Goal: Task Accomplishment & Management: Manage account settings

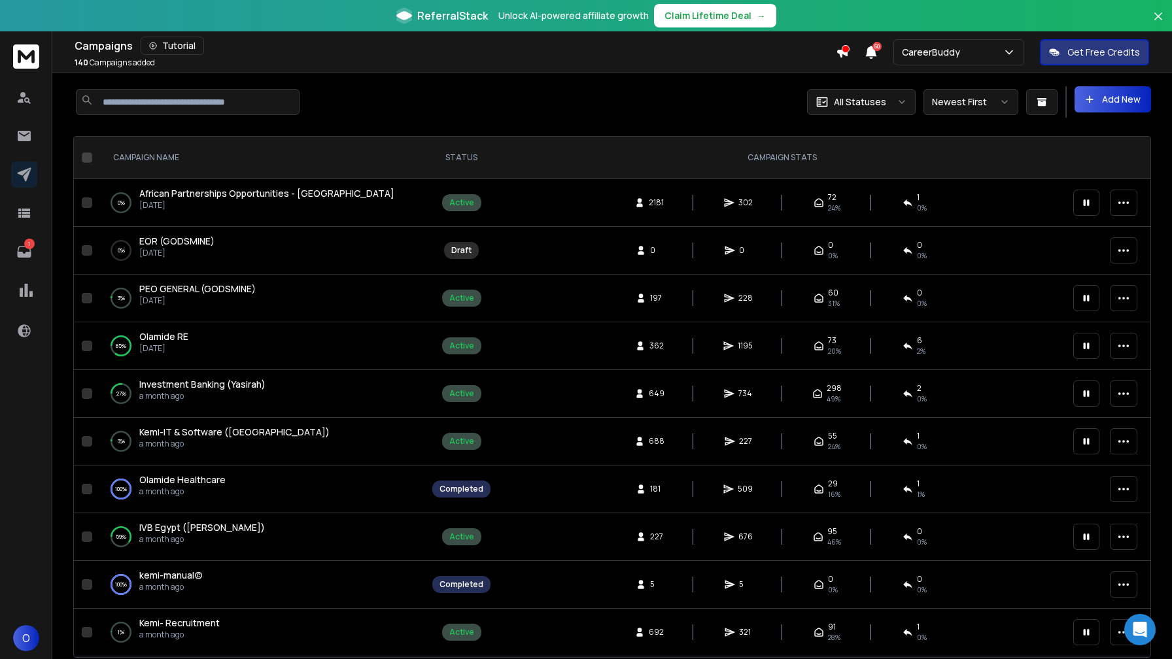
click at [297, 210] on p "20 days ago" at bounding box center [266, 205] width 255 height 10
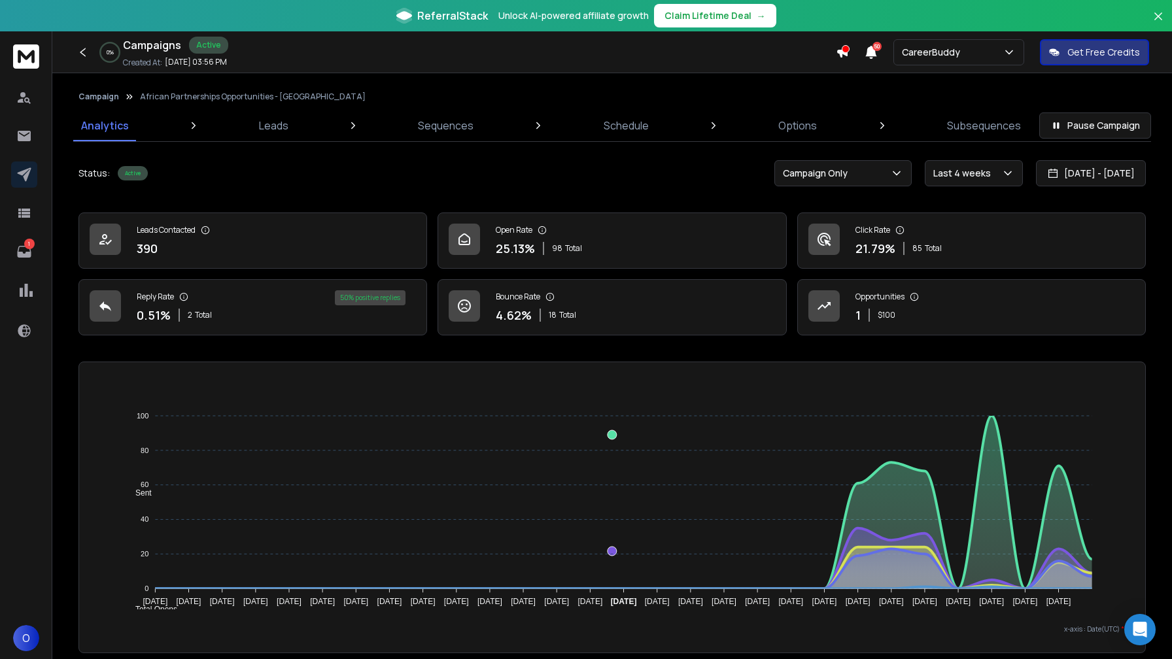
click at [201, 313] on span "Total" at bounding box center [203, 315] width 17 height 10
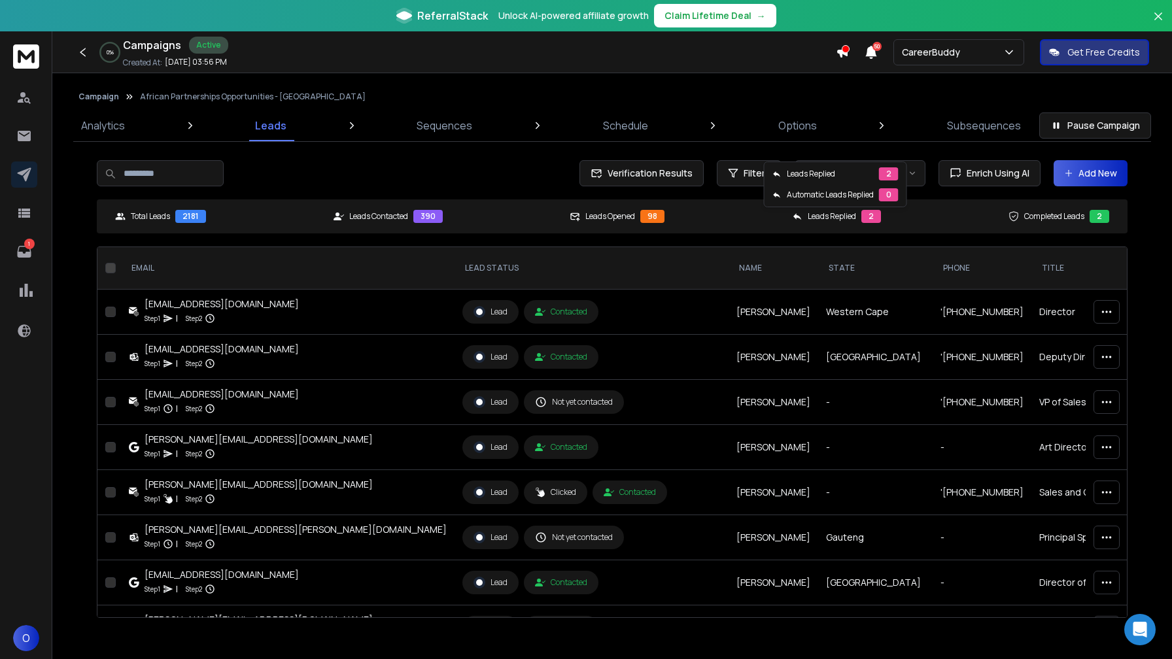
click at [853, 173] on div "Leads Replied 2" at bounding box center [835, 173] width 126 height 13
click at [828, 220] on p "Leads Replied" at bounding box center [832, 216] width 48 height 10
click at [768, 177] on span "Filters" at bounding box center [757, 173] width 27 height 13
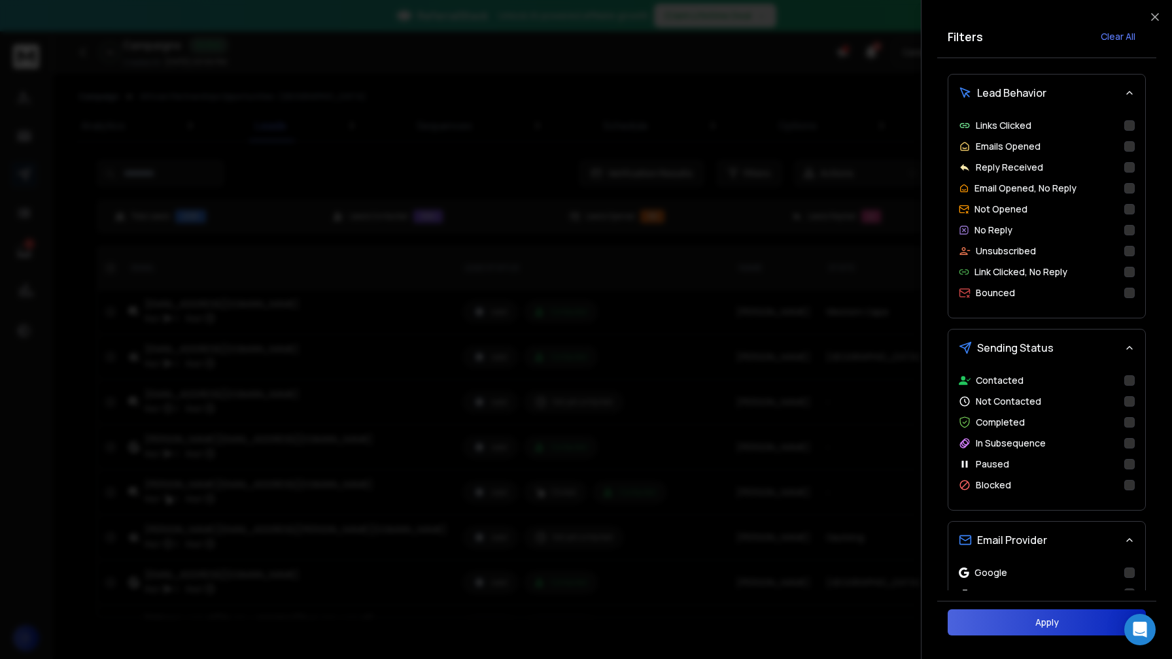
click at [1000, 165] on p "Reply Received" at bounding box center [1009, 167] width 67 height 13
click at [1124, 165] on button "Reply Received" at bounding box center [1129, 167] width 10 height 10
click at [1042, 629] on button "Apply" at bounding box center [1047, 622] width 198 height 26
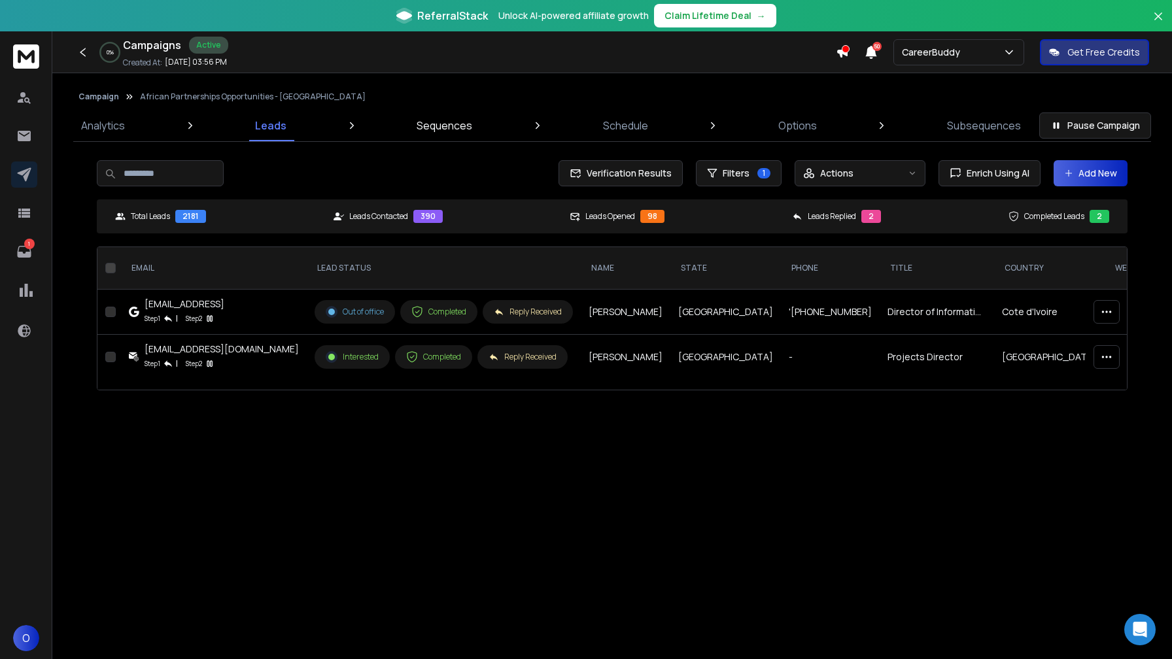
click at [454, 122] on p "Sequences" at bounding box center [445, 126] width 56 height 16
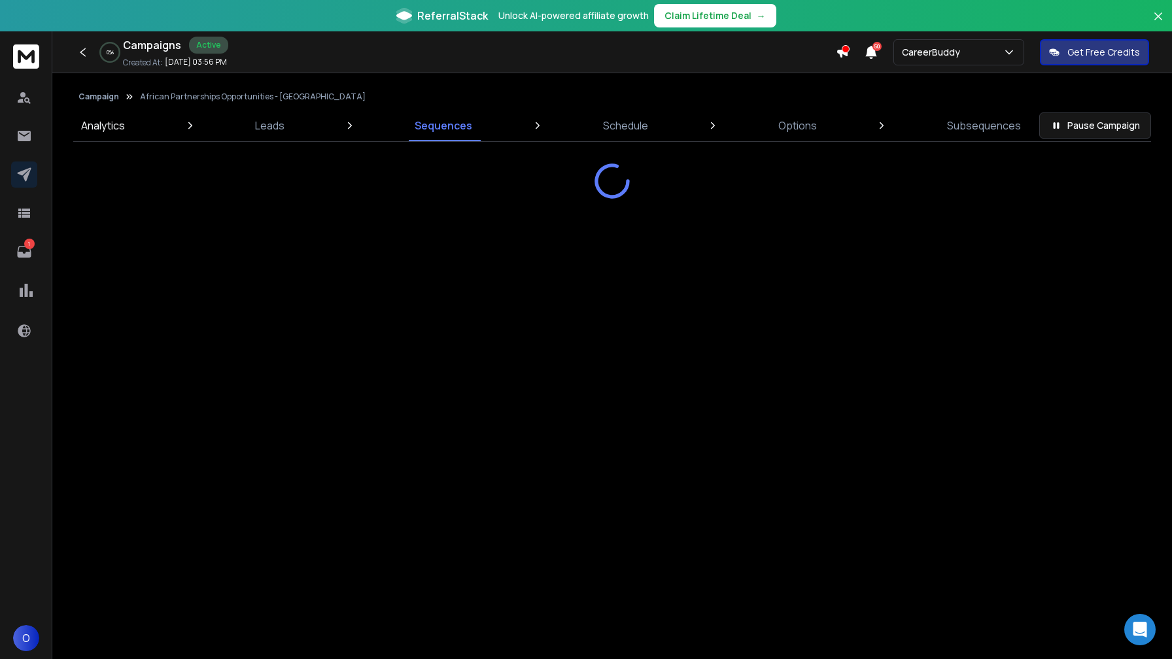
click at [105, 129] on p "Analytics" at bounding box center [103, 126] width 44 height 16
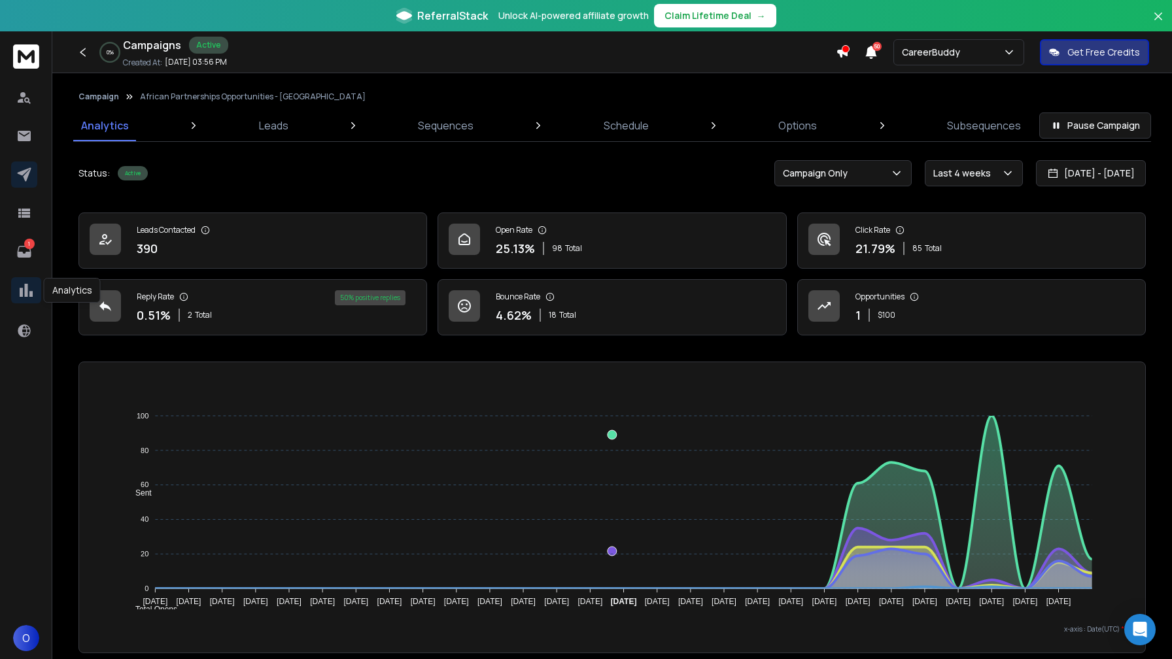
click at [27, 293] on icon at bounding box center [26, 290] width 13 height 13
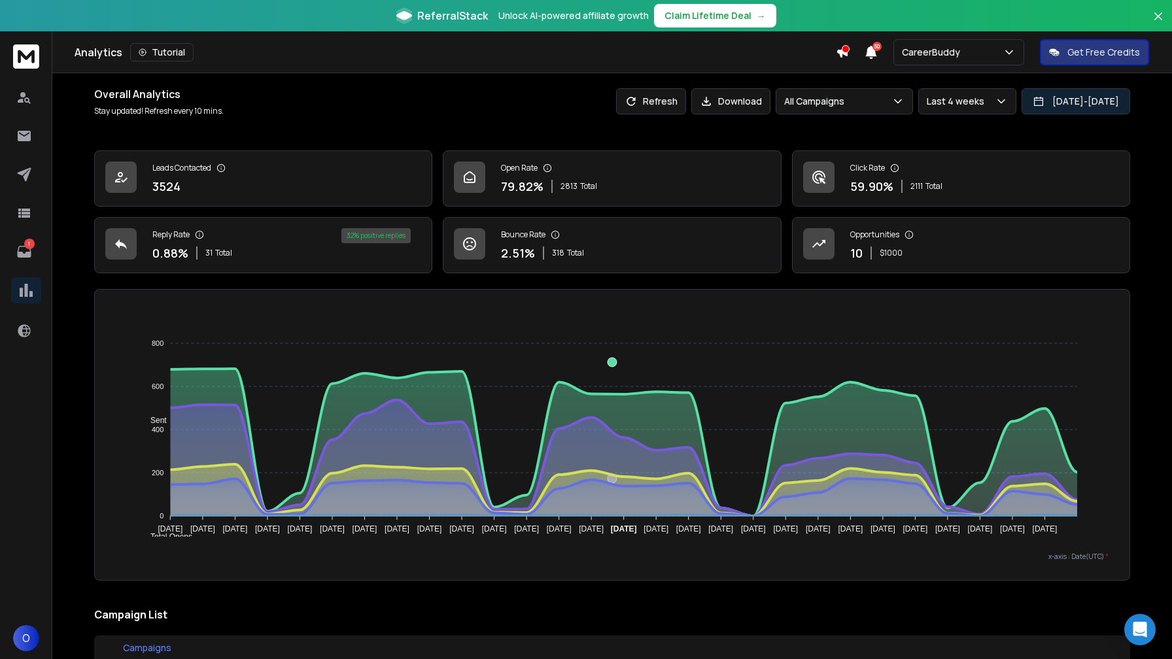
click at [1025, 95] on button "17 Sep 2025 - 15 Oct 2025" at bounding box center [1075, 101] width 109 height 26
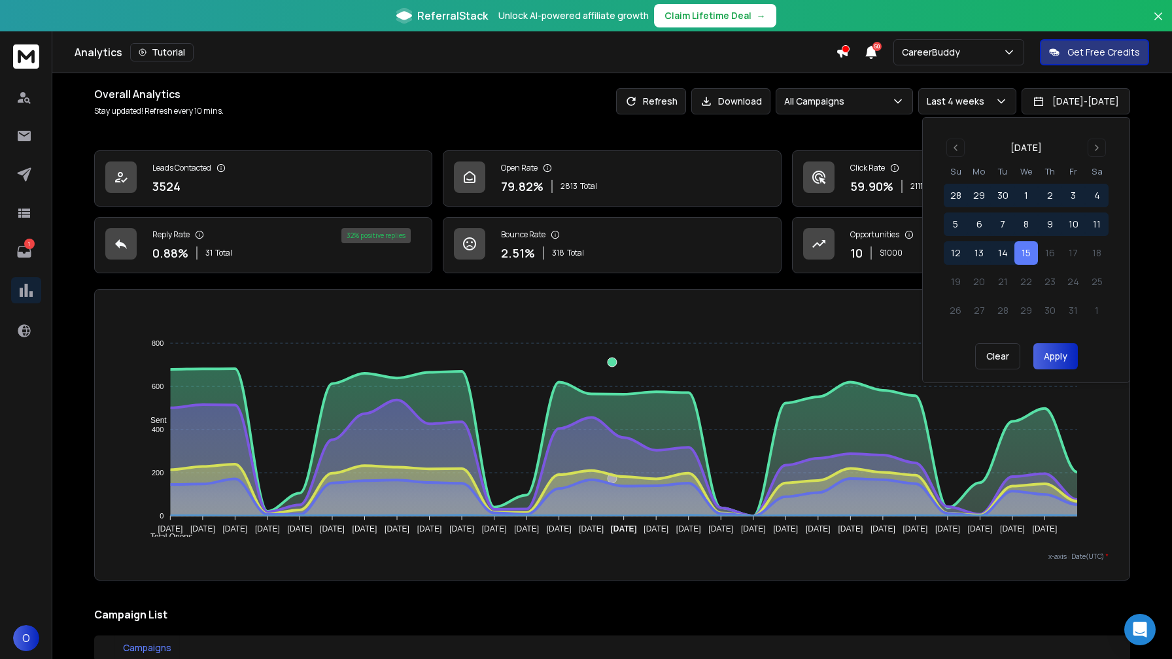
click at [836, 275] on div "Leads Contacted 3524 Open Rate 79.82 % 2813 Total Click Rate 59.90 % 2111 Total…" at bounding box center [612, 365] width 1036 height 430
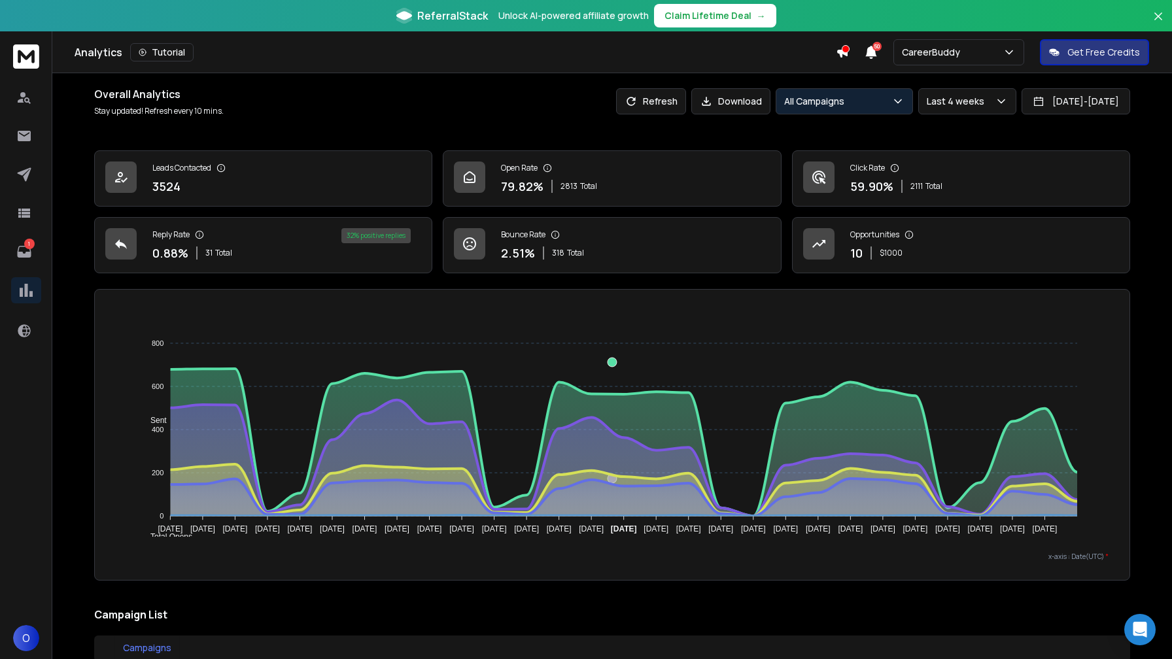
click at [891, 99] on icon at bounding box center [897, 101] width 13 height 13
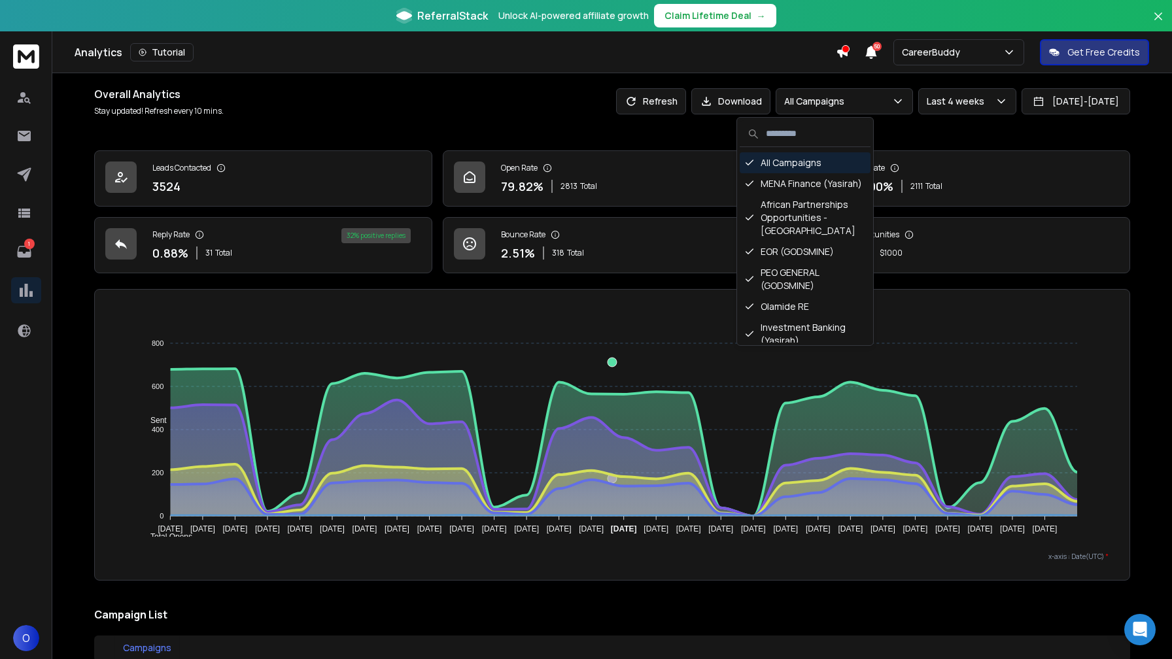
click at [801, 167] on div "All Campaigns" at bounding box center [805, 162] width 131 height 21
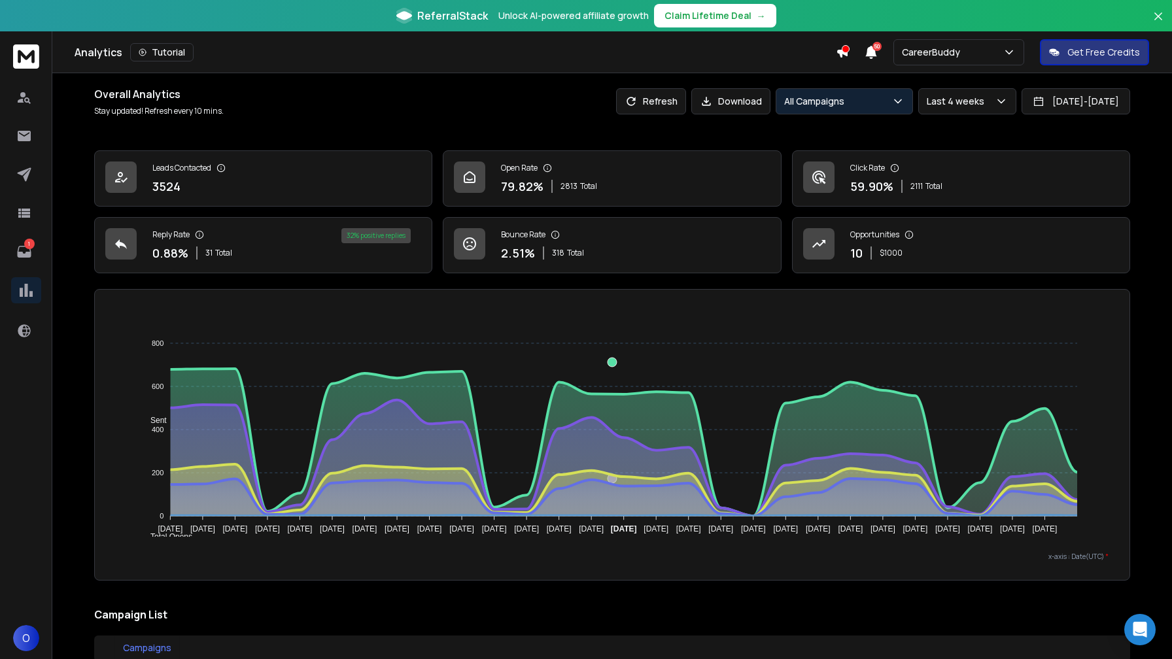
click at [891, 100] on icon at bounding box center [897, 101] width 13 height 13
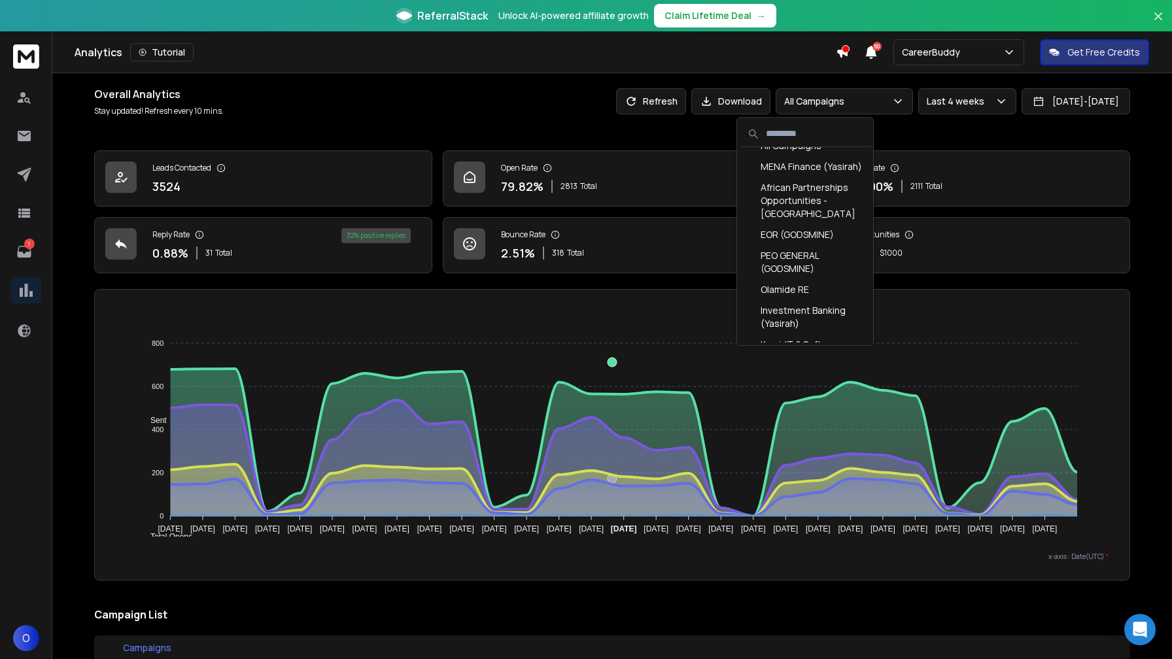
scroll to position [2, 0]
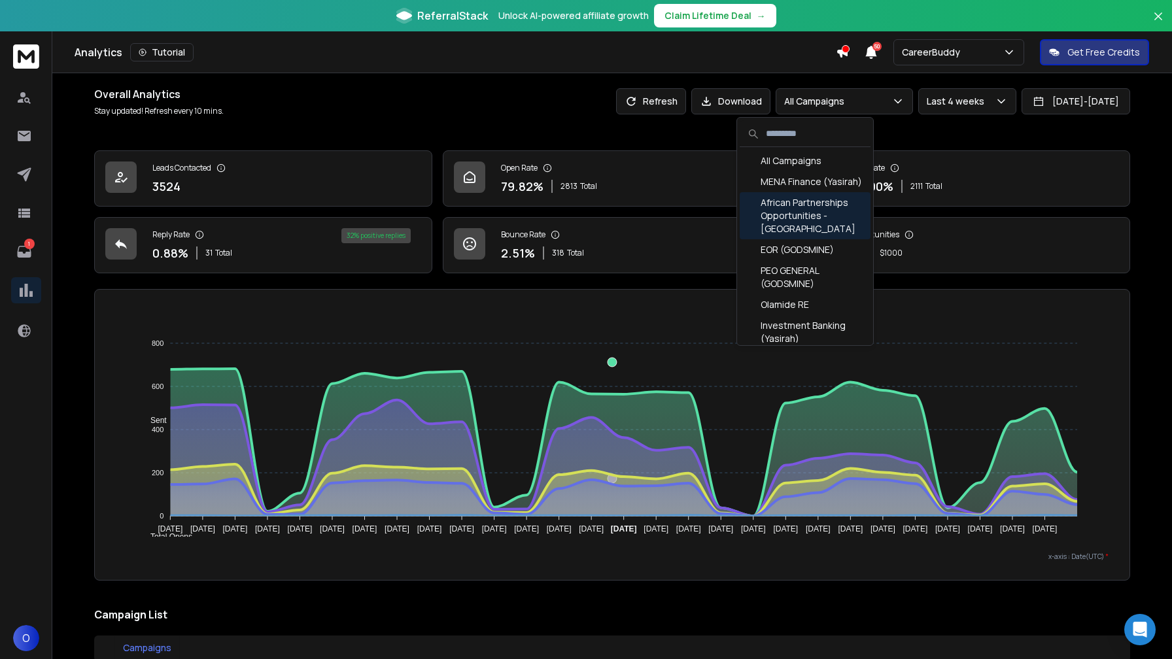
click at [798, 211] on div "African Partnerships Opportunities - [GEOGRAPHIC_DATA]" at bounding box center [805, 215] width 131 height 47
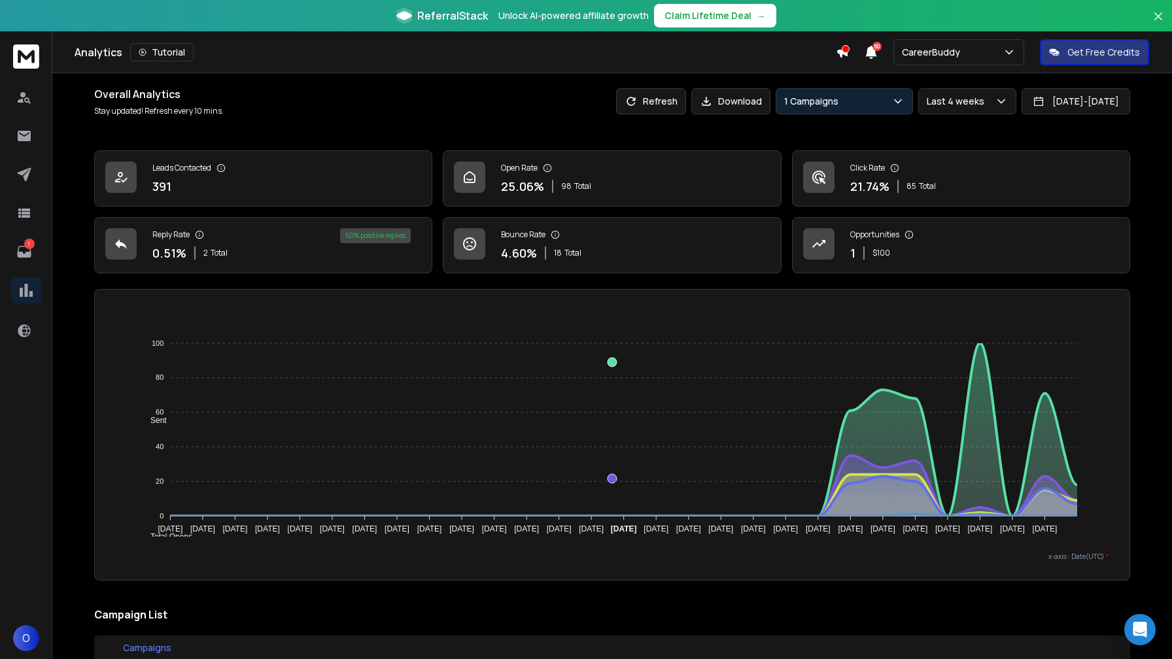
click at [849, 102] on div "1 Campaigns" at bounding box center [844, 101] width 120 height 13
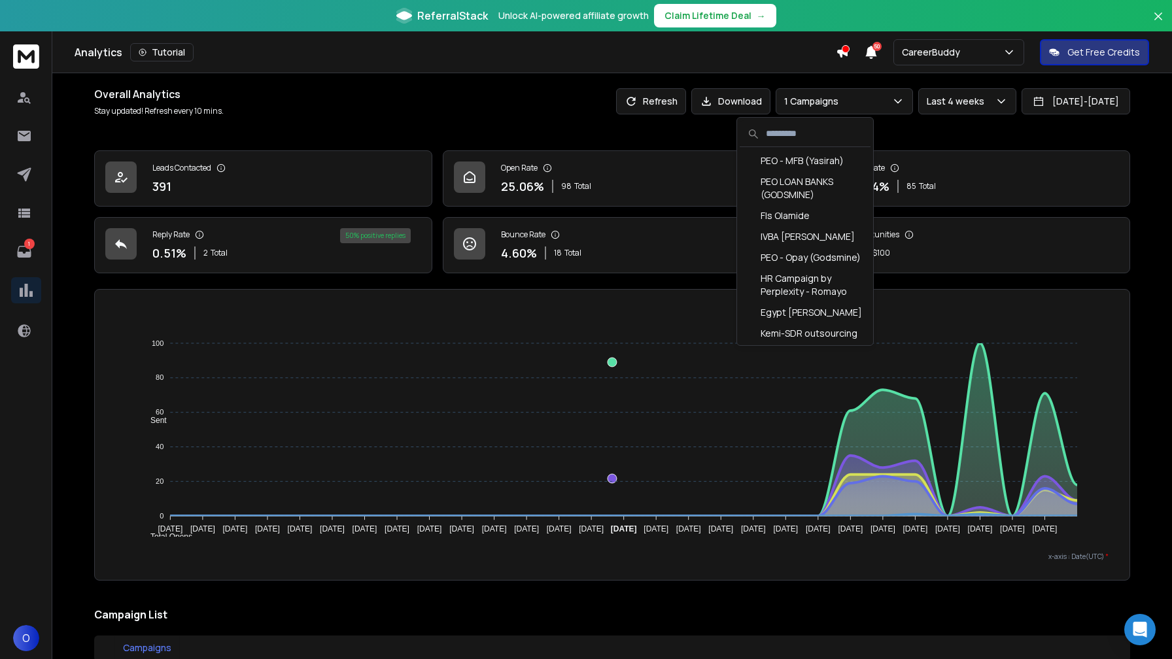
scroll to position [339, 0]
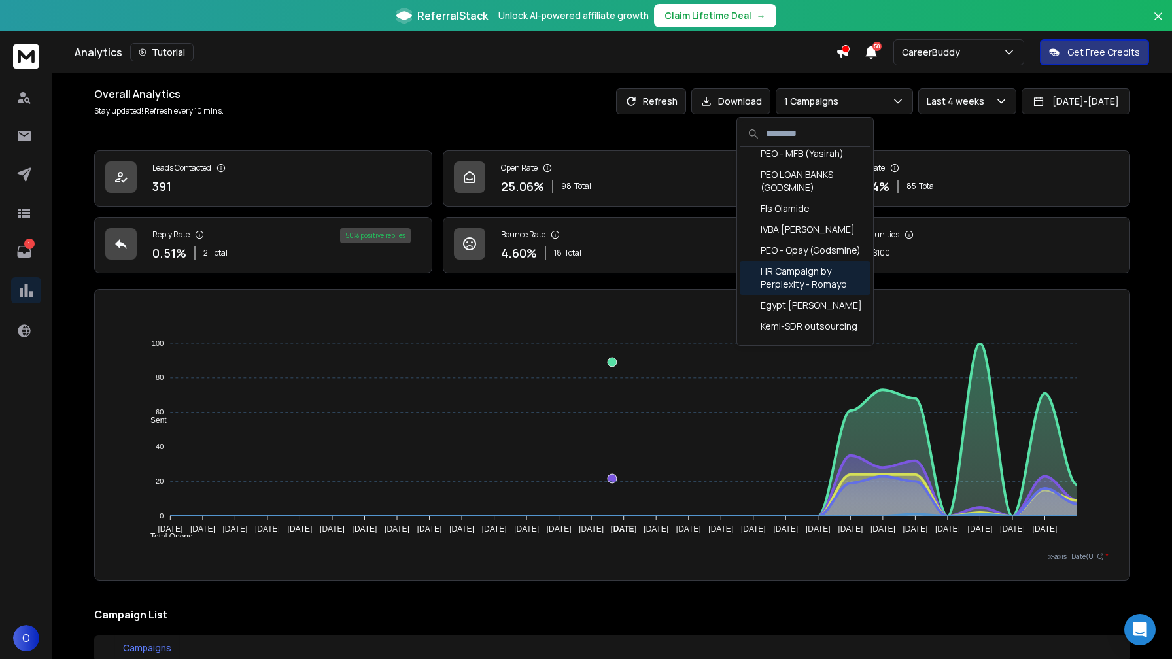
click at [805, 261] on div "HR Campaign by Perplexity - Romayo" at bounding box center [805, 278] width 131 height 34
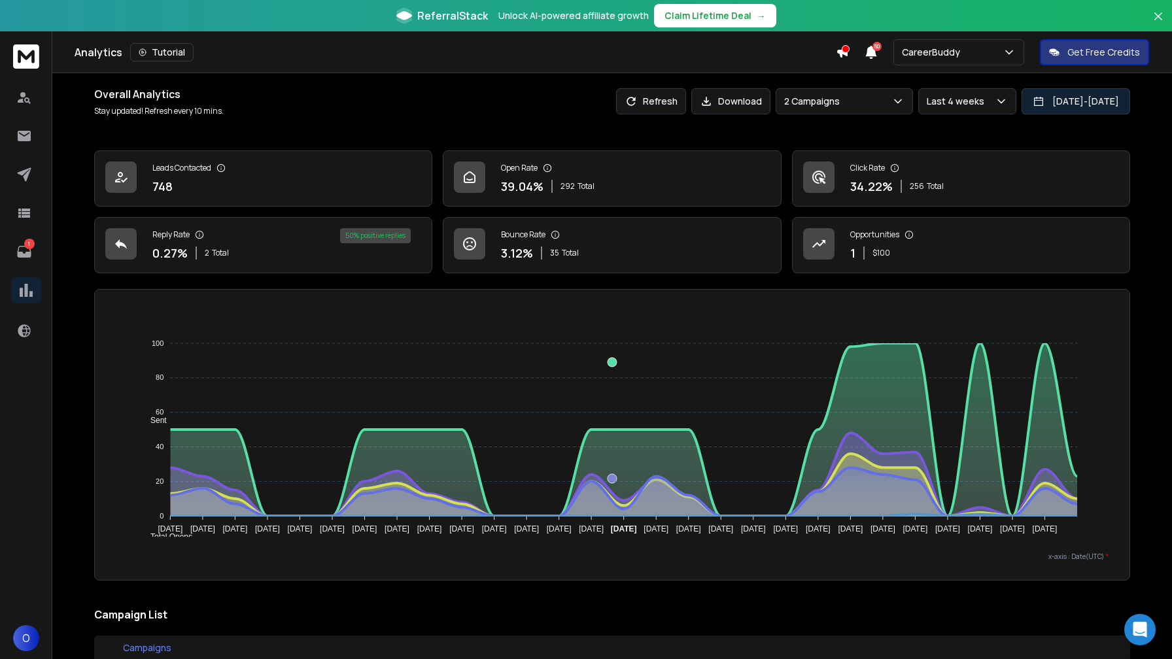
click at [1065, 107] on button "17 Sep 2025 - 15 Oct 2025" at bounding box center [1075, 101] width 109 height 26
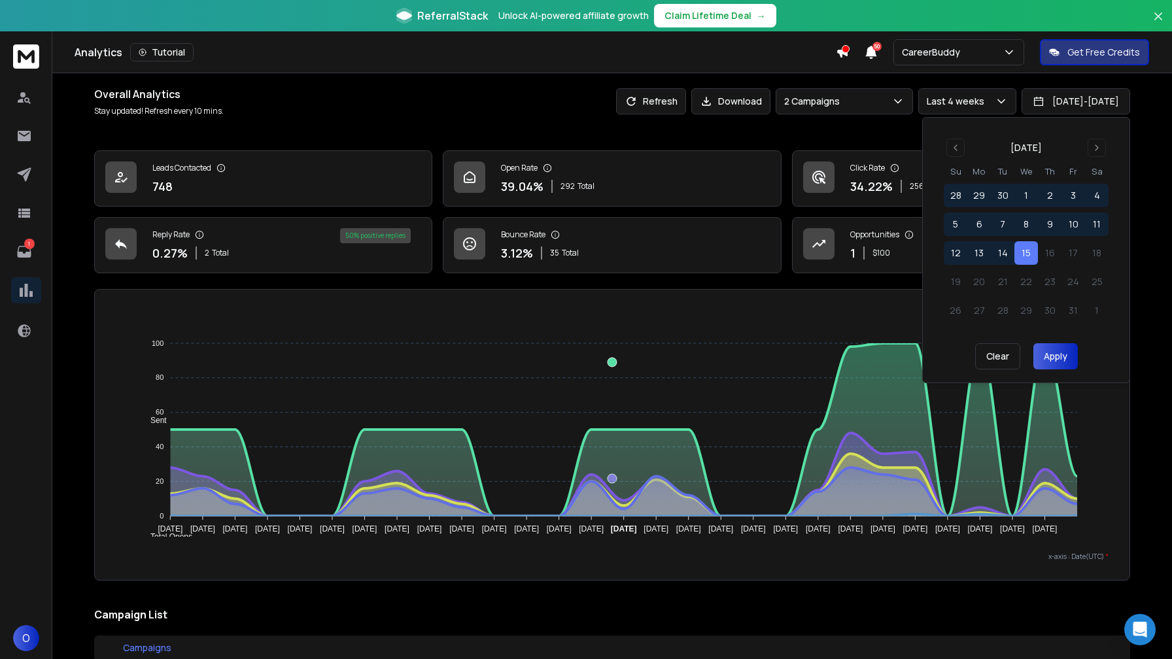
click at [1099, 222] on button "11" at bounding box center [1097, 225] width 24 height 24
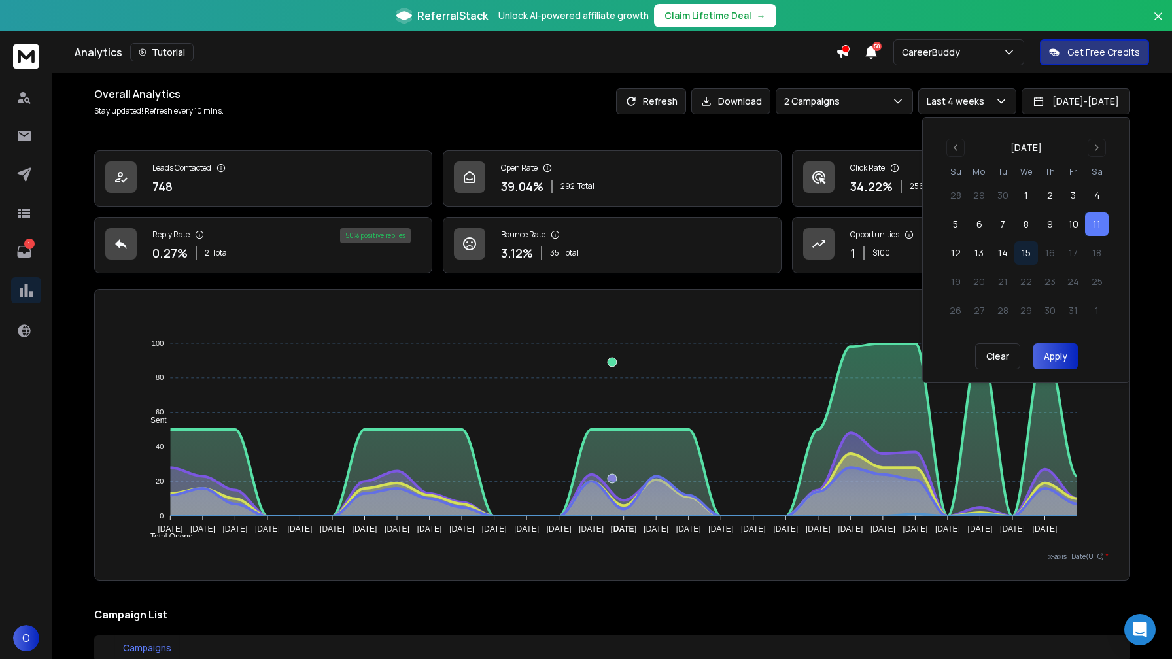
click at [1025, 250] on button "15" at bounding box center [1026, 253] width 24 height 24
click at [1059, 351] on button "Apply" at bounding box center [1055, 356] width 44 height 26
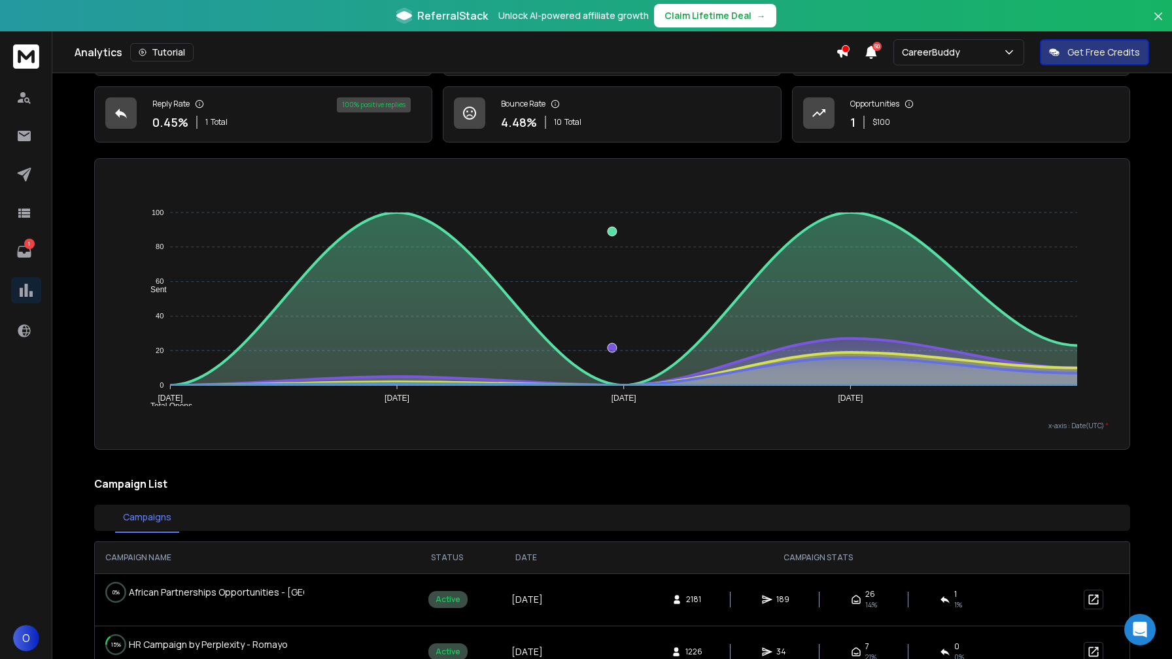
scroll to position [163, 0]
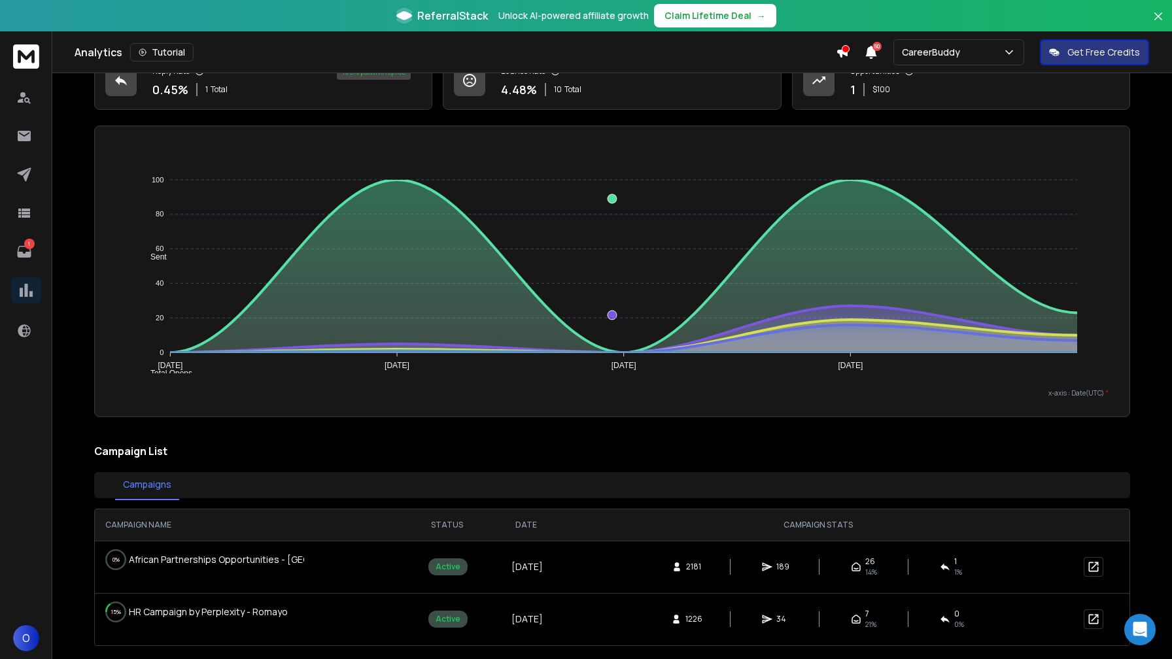
click at [228, 560] on td "0 % African Partnerships Opportunities - Romayo" at bounding box center [199, 559] width 209 height 37
click at [1090, 566] on icon at bounding box center [1093, 566] width 13 height 13
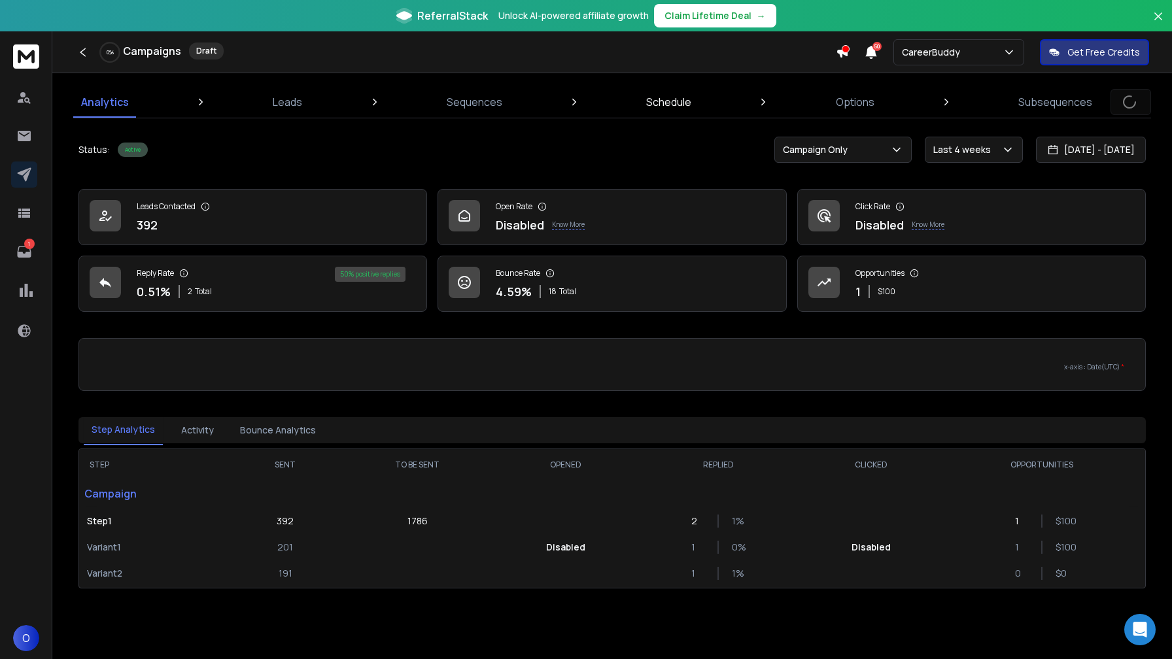
click at [675, 109] on p "Schedule" at bounding box center [668, 102] width 45 height 16
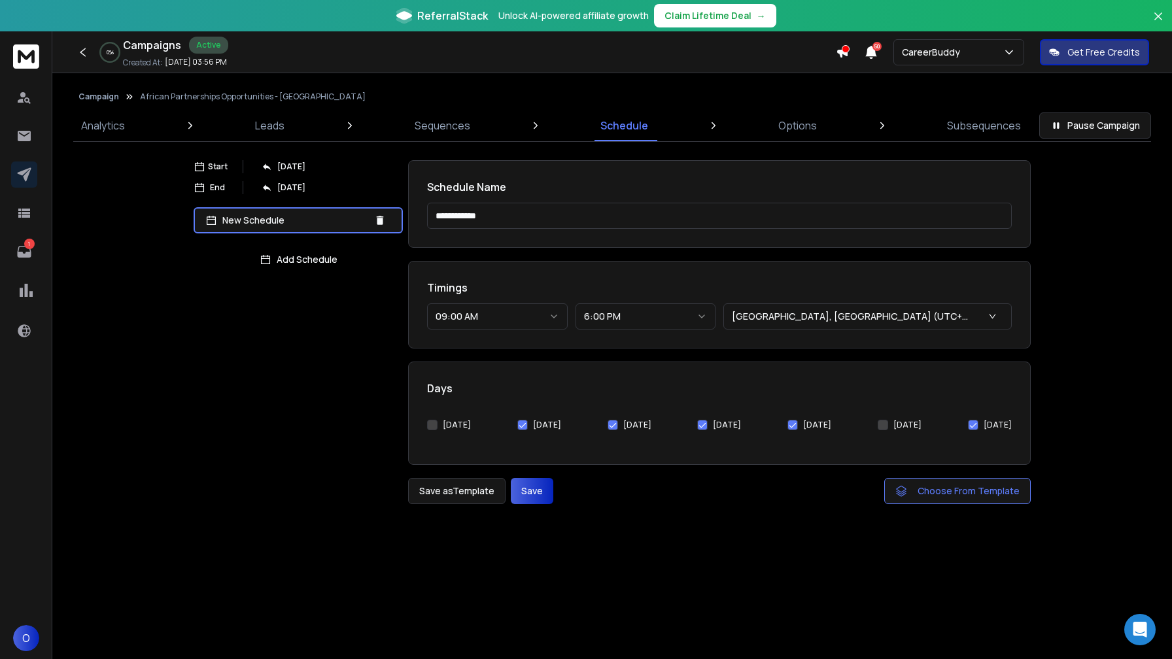
click at [973, 423] on button "[DATE]" at bounding box center [973, 425] width 10 height 10
click at [433, 426] on button "[DATE]" at bounding box center [432, 425] width 10 height 10
click at [522, 494] on button "Save" at bounding box center [532, 491] width 43 height 26
click at [120, 117] on link "Analytics" at bounding box center [103, 125] width 60 height 31
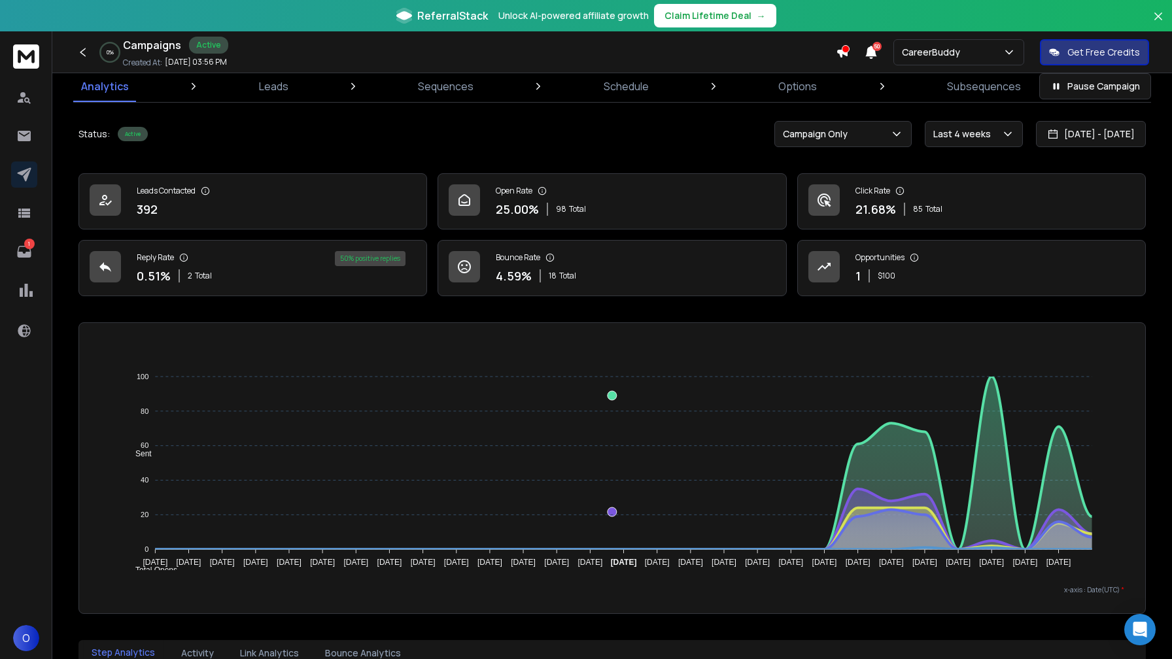
scroll to position [41, 0]
click at [1073, 130] on button "[DATE] - [DATE]" at bounding box center [1091, 133] width 110 height 26
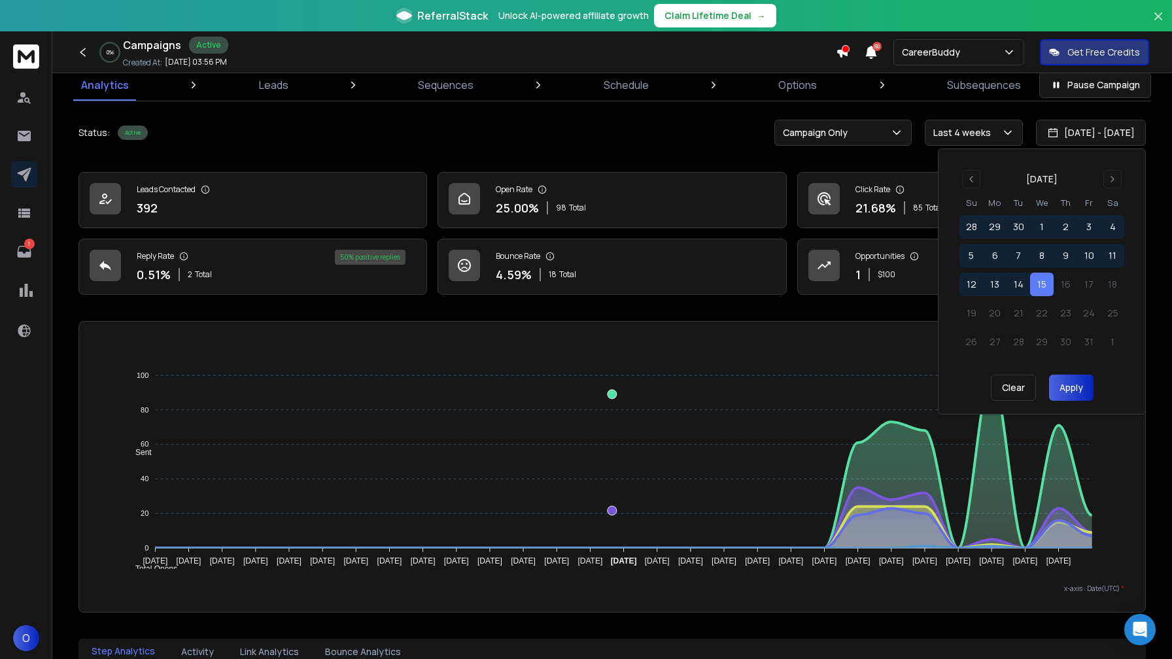
click at [1087, 252] on button "10" at bounding box center [1089, 256] width 24 height 24
click at [1042, 282] on button "15" at bounding box center [1042, 285] width 24 height 24
click at [1089, 256] on button "10" at bounding box center [1089, 256] width 24 height 24
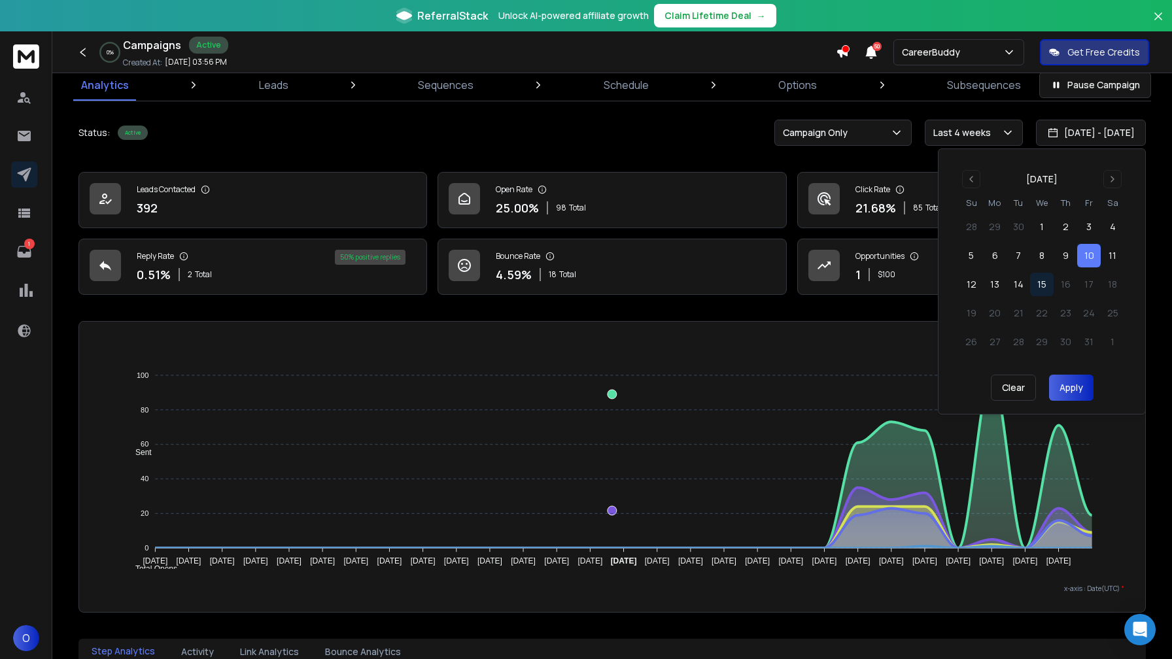
click at [1041, 286] on button "15" at bounding box center [1042, 285] width 24 height 24
click at [1069, 386] on button "Apply" at bounding box center [1071, 388] width 44 height 26
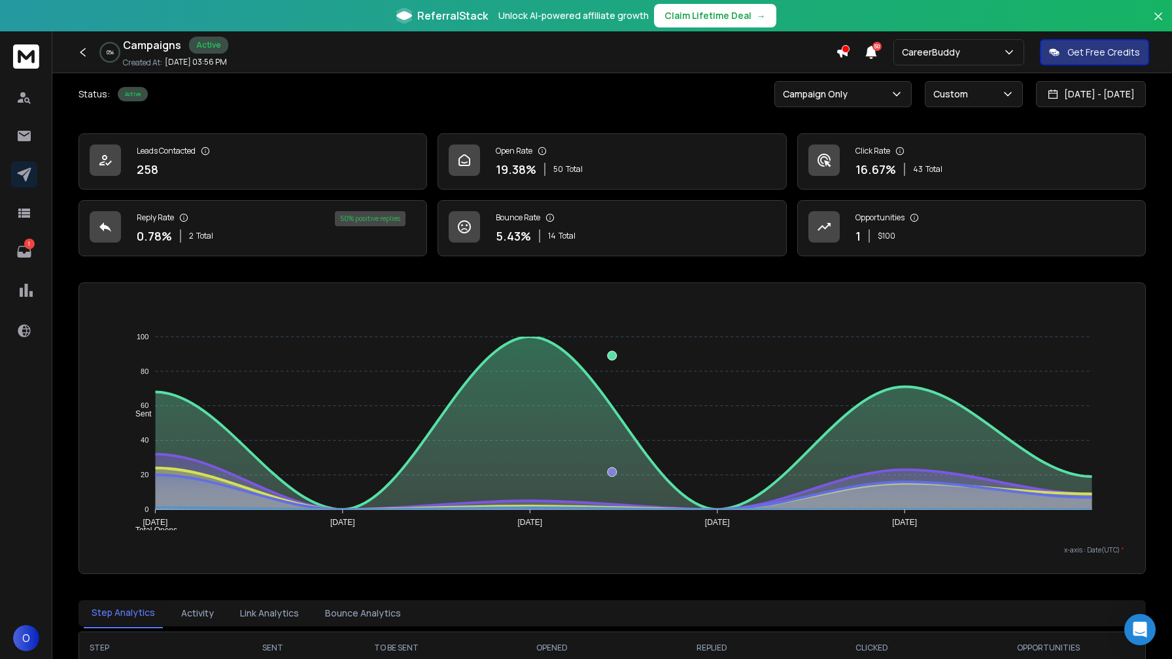
scroll to position [80, 0]
click at [870, 54] on icon at bounding box center [871, 51] width 12 height 13
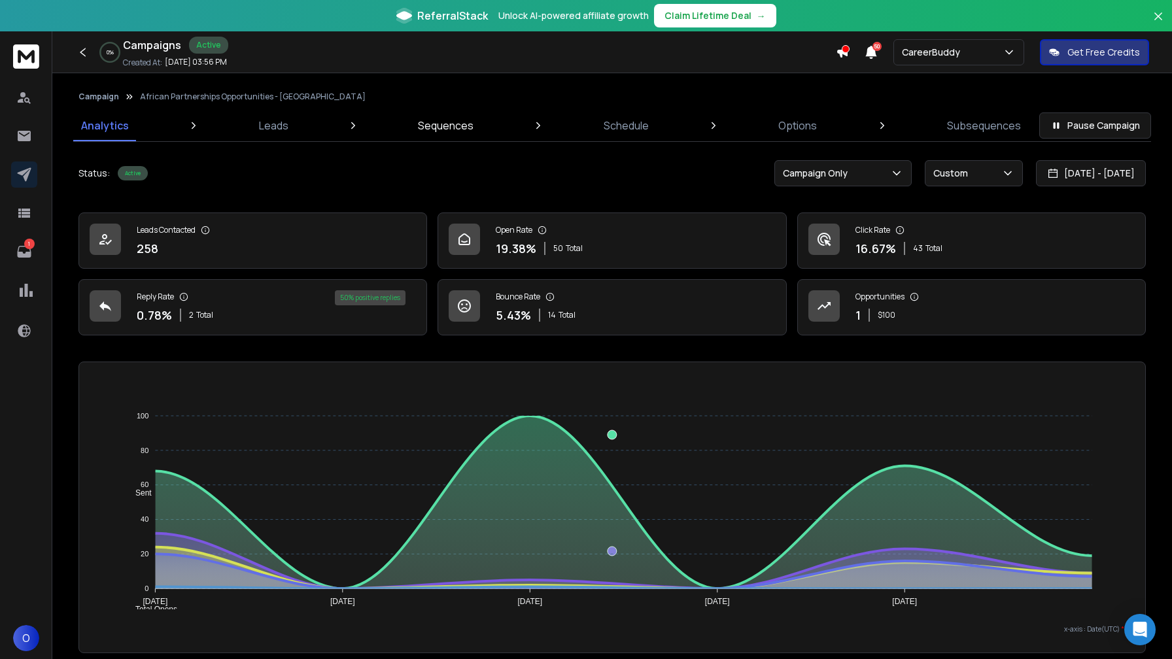
click at [437, 126] on p "Sequences" at bounding box center [446, 126] width 56 height 16
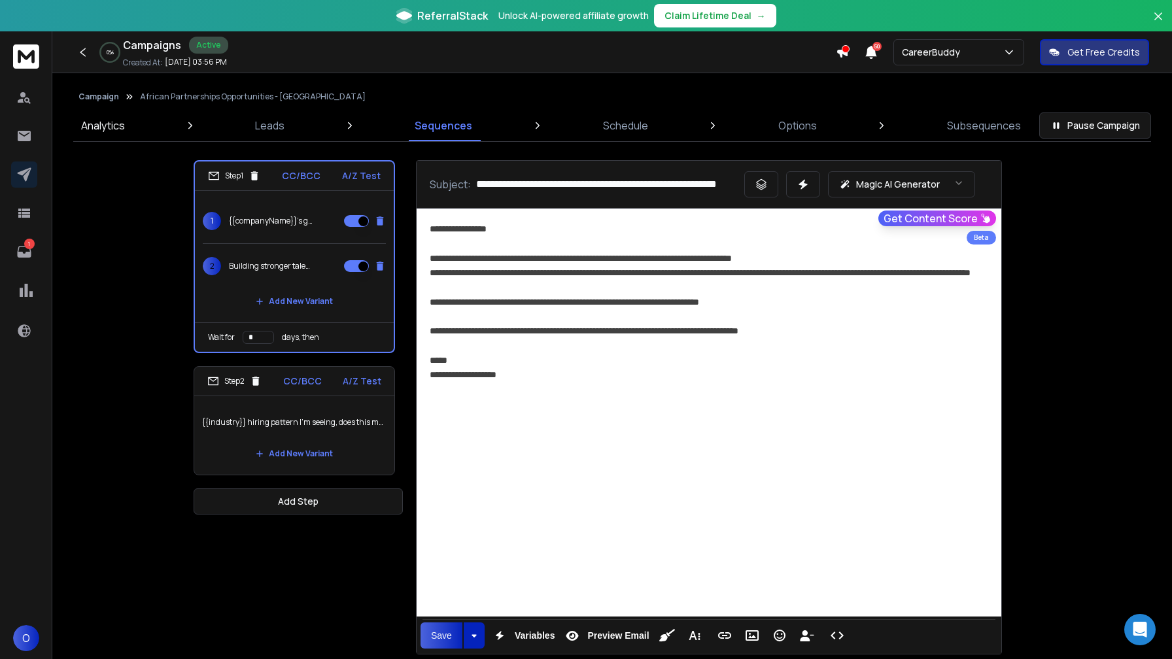
click at [114, 125] on p "Analytics" at bounding box center [103, 126] width 44 height 16
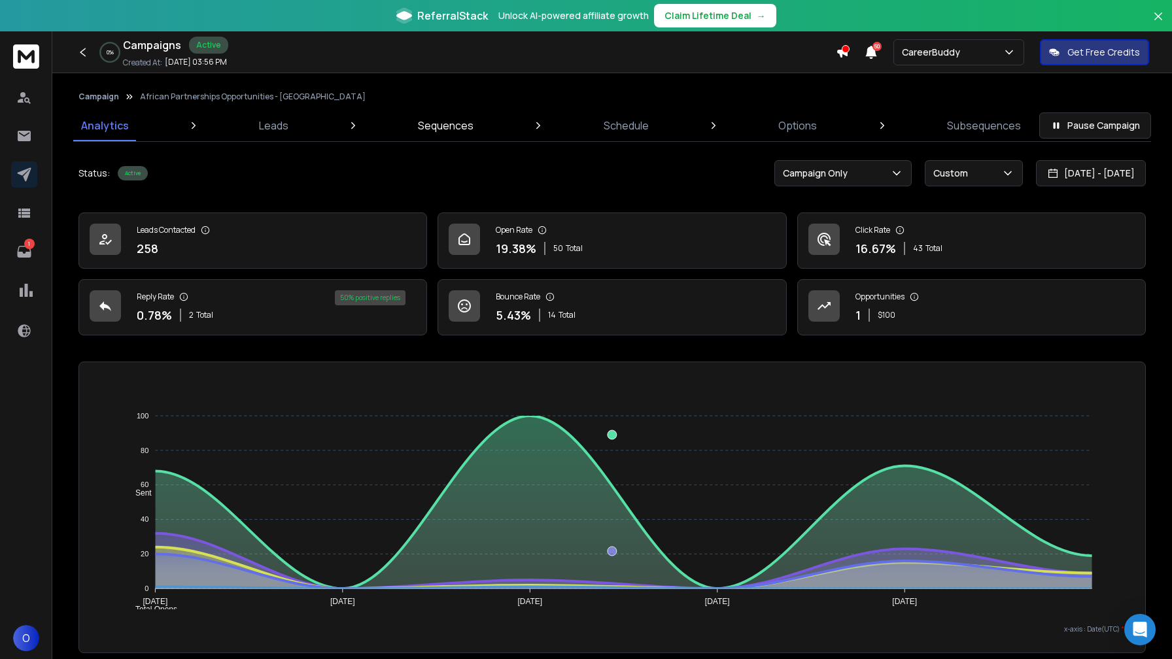
click at [447, 126] on p "Sequences" at bounding box center [446, 126] width 56 height 16
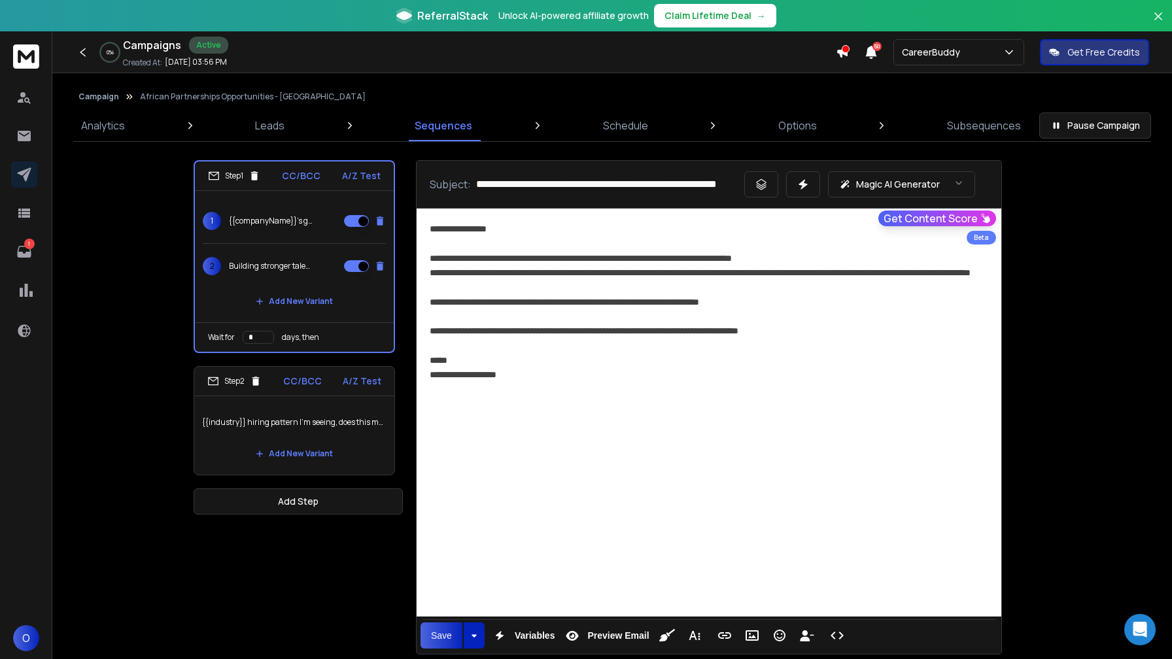
click at [300, 261] on p "Building stronger talent communities across [GEOGRAPHIC_DATA] - your thoughts?" at bounding box center [271, 266] width 84 height 10
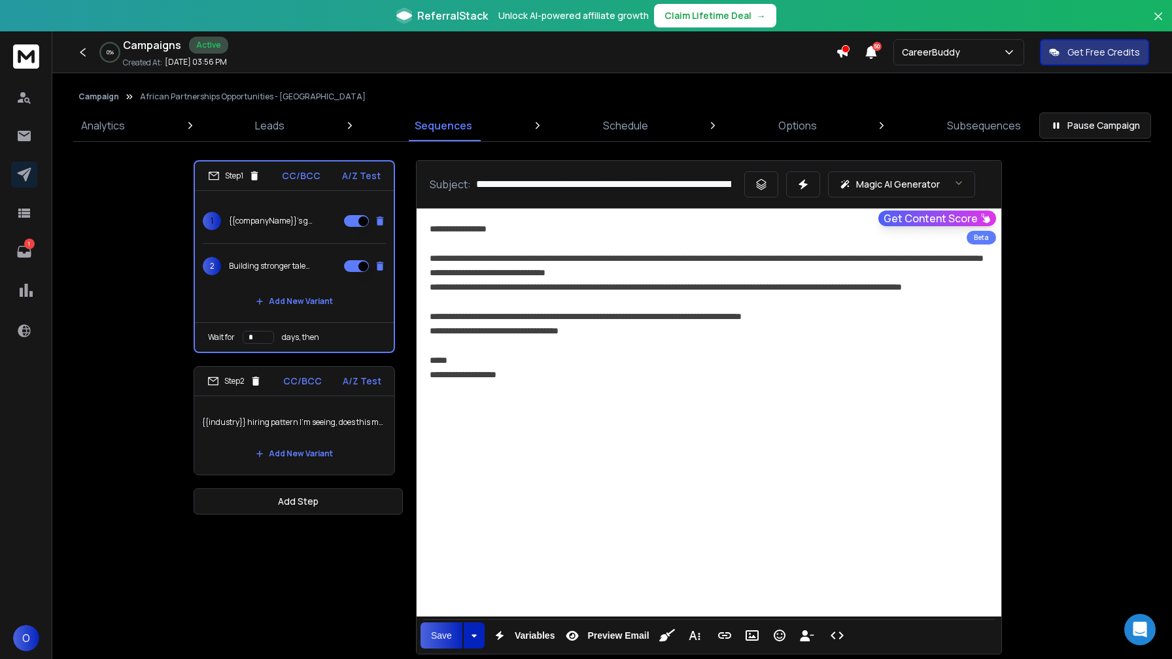
click at [289, 224] on p "{{companyName}}'s growth trajectory - curious about one thing" at bounding box center [271, 221] width 84 height 10
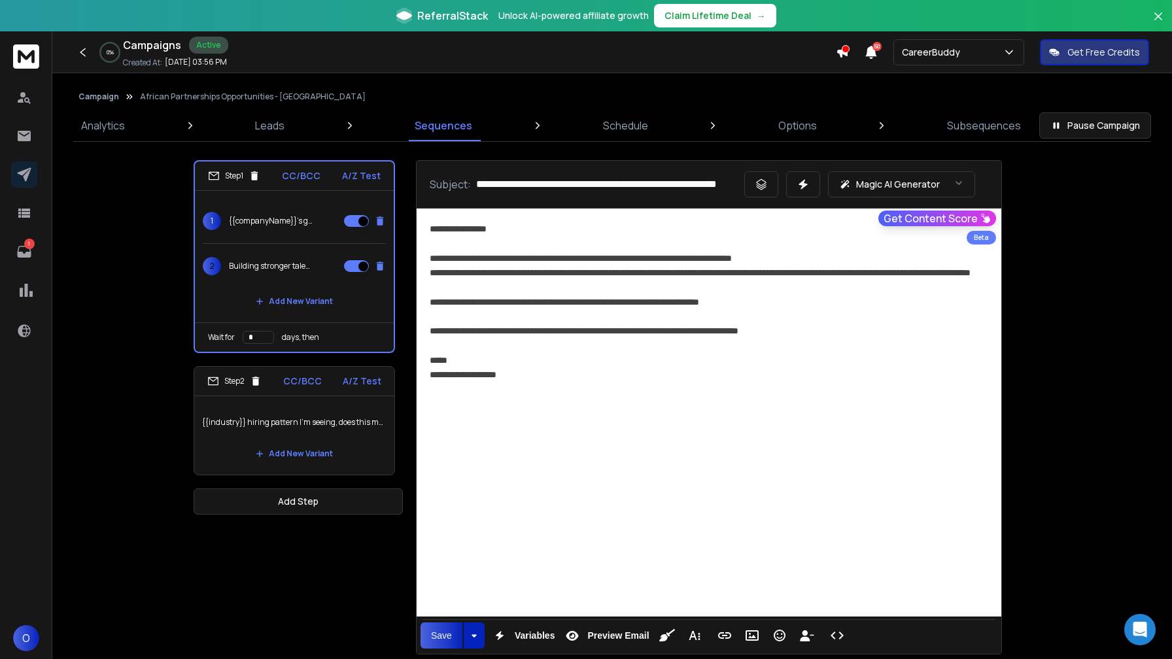
click at [290, 265] on p "Building stronger talent communities across [GEOGRAPHIC_DATA] - your thoughts?" at bounding box center [271, 266] width 84 height 10
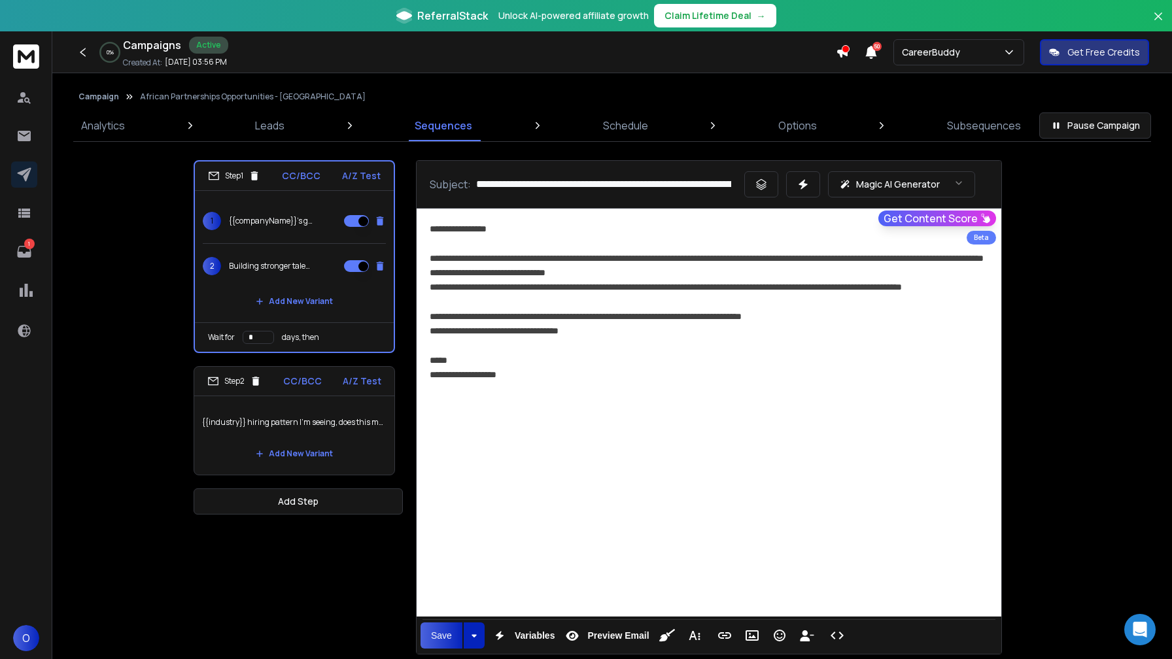
click at [284, 211] on div "1 {{companyName}}'s growth trajectory - curious about one thing" at bounding box center [294, 221] width 183 height 45
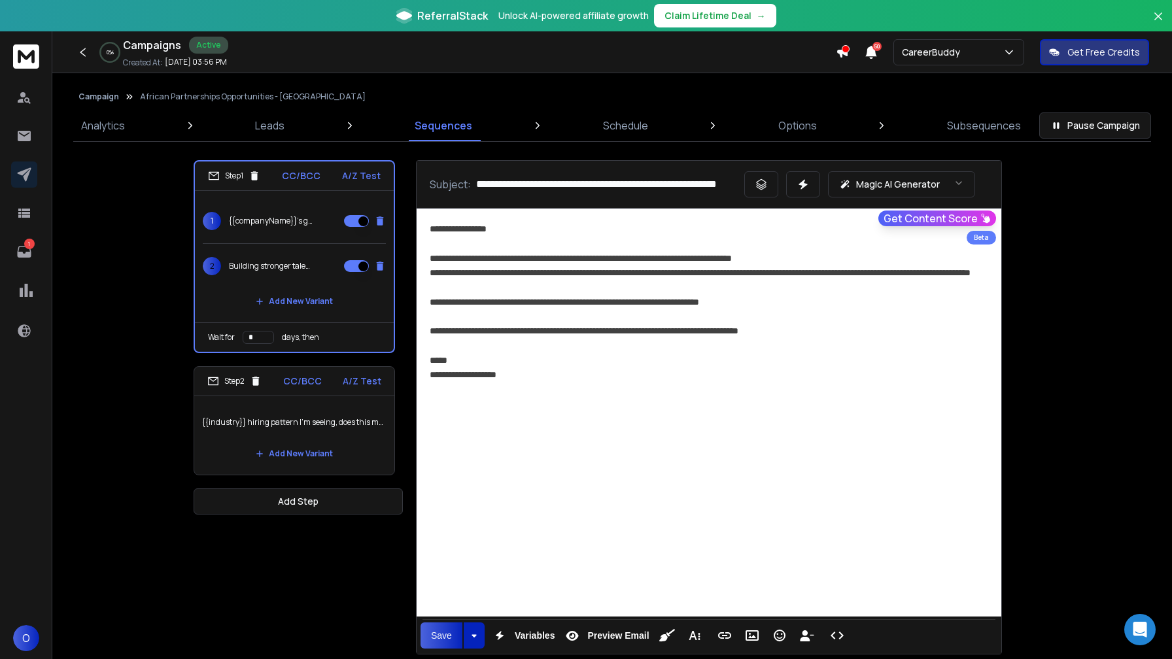
click at [296, 264] on p "Building stronger talent communities across [GEOGRAPHIC_DATA] - your thoughts?" at bounding box center [271, 266] width 84 height 10
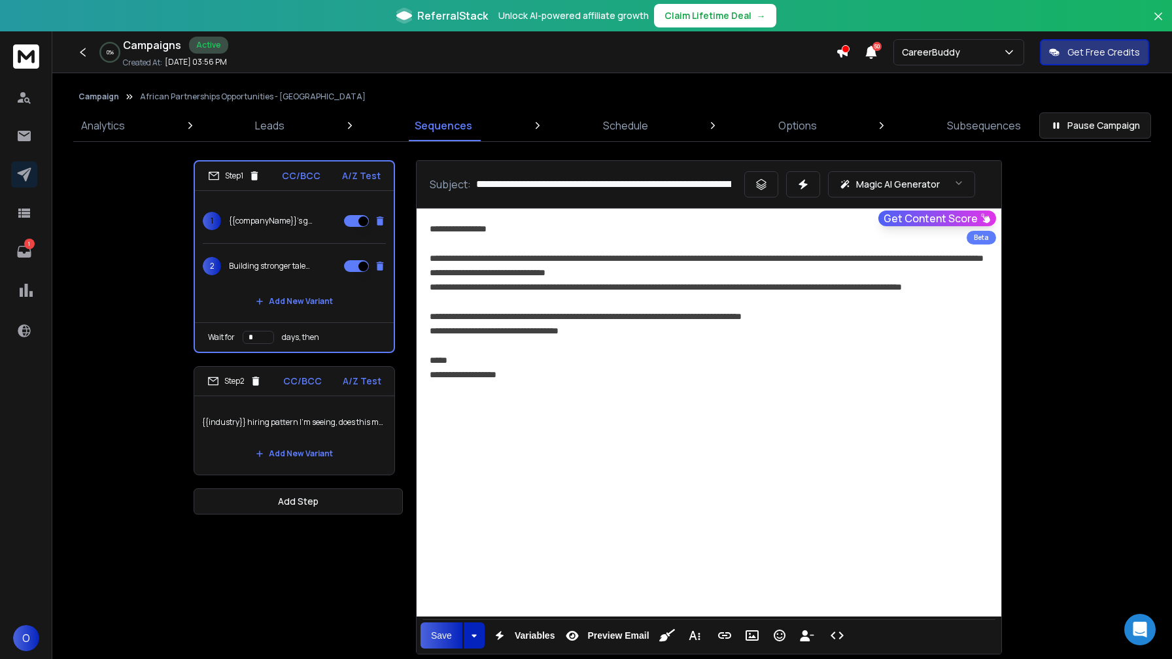
click at [303, 217] on p "{{companyName}}'s growth trajectory - curious about one thing" at bounding box center [271, 221] width 84 height 10
type input "**********"
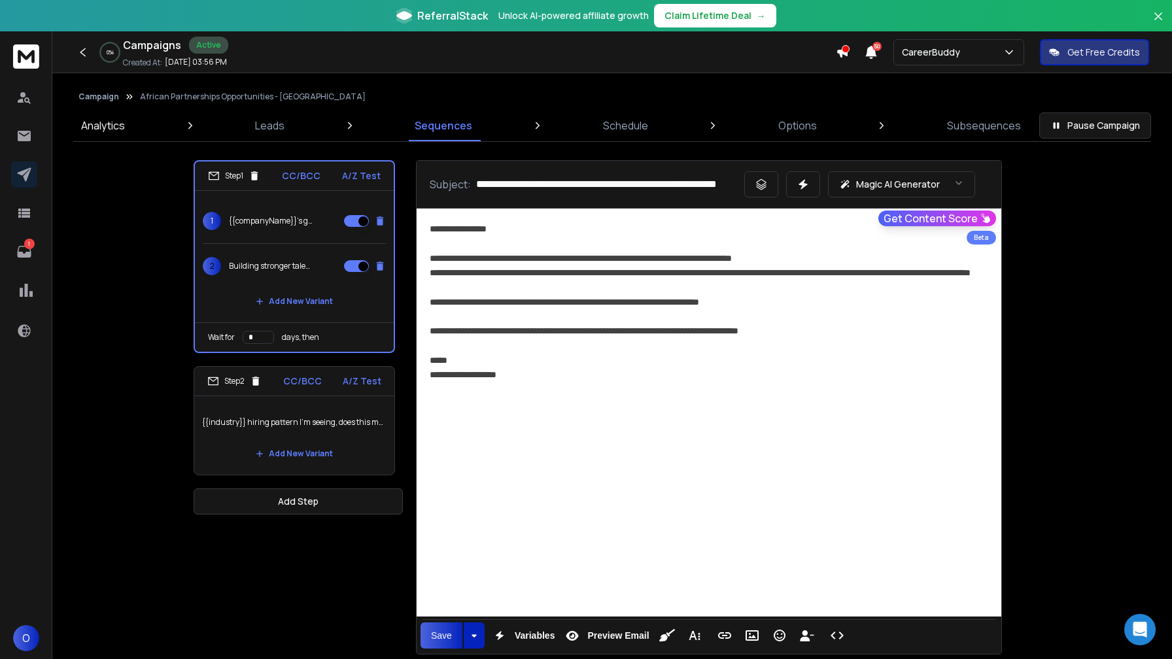
click at [124, 123] on p "Analytics" at bounding box center [103, 126] width 44 height 16
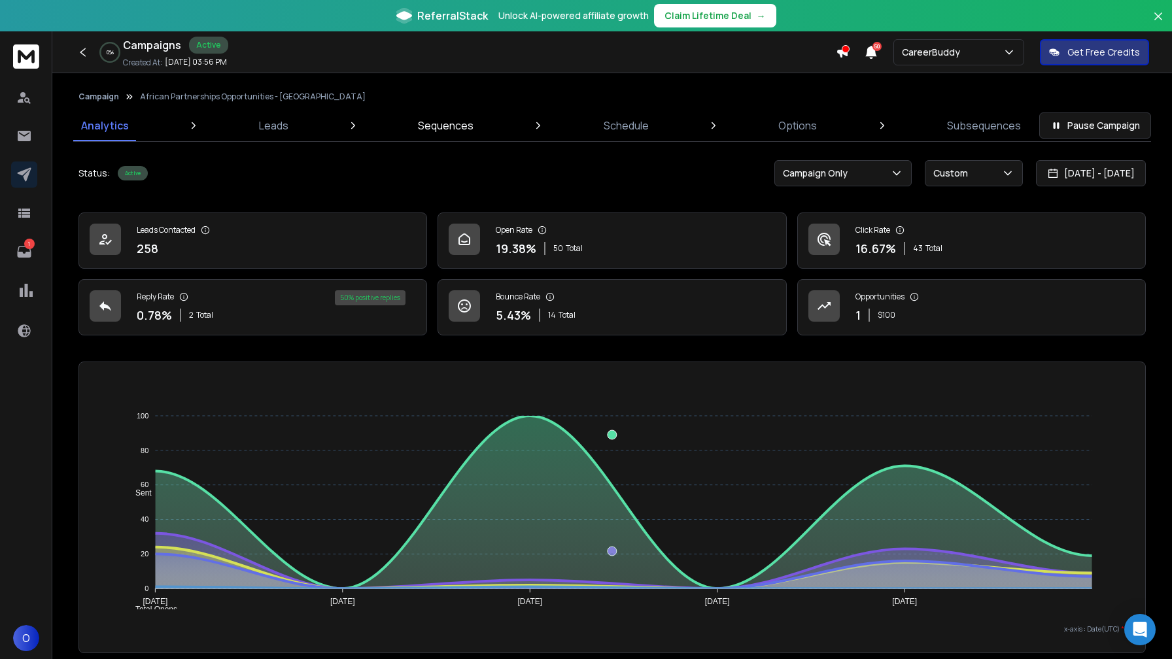
click at [429, 118] on p "Sequences" at bounding box center [446, 126] width 56 height 16
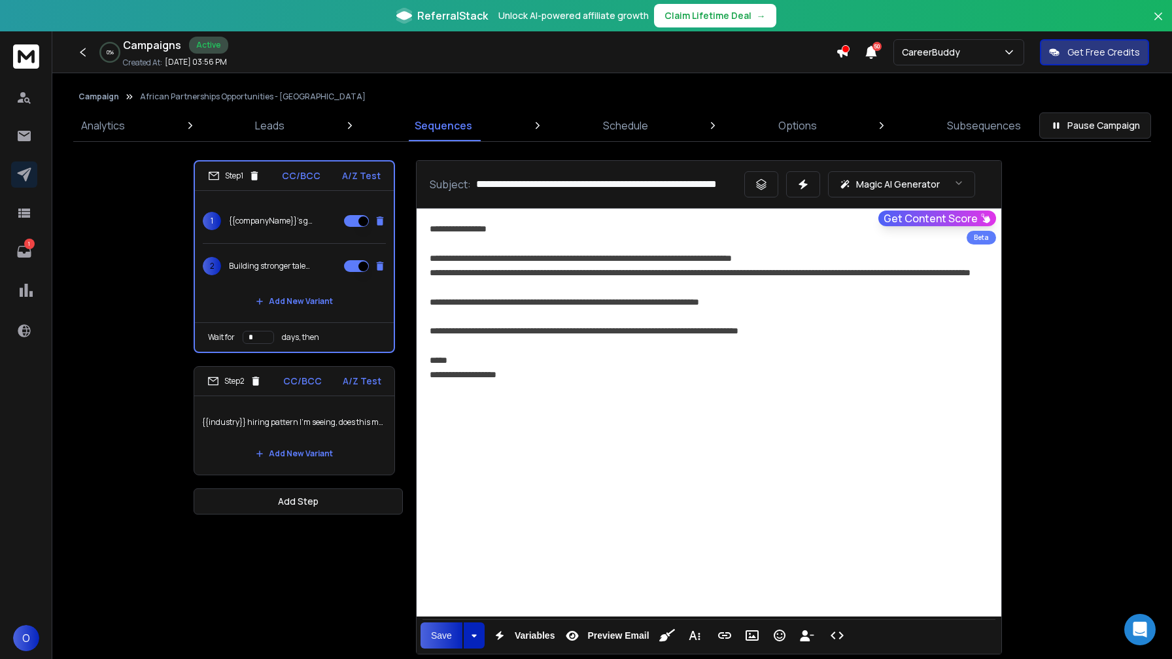
click at [270, 221] on p "{{companyName}}'s growth trajectory - curious about one thing" at bounding box center [271, 221] width 84 height 10
click at [577, 364] on div "*****" at bounding box center [709, 360] width 558 height 14
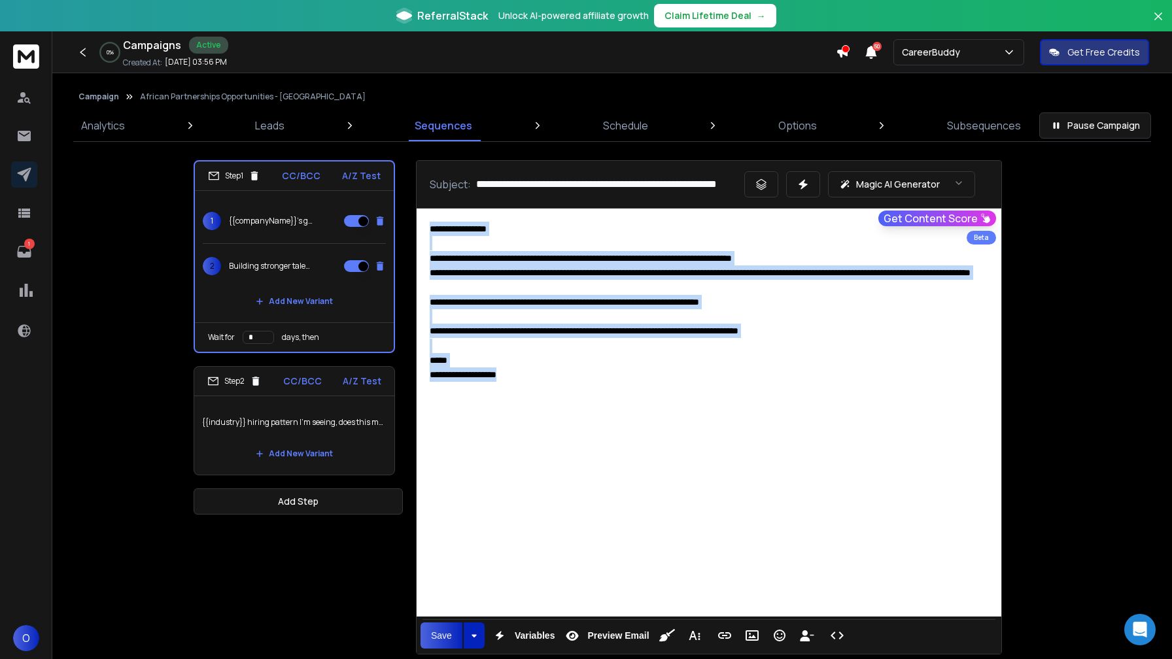
copy div "**********"
click at [324, 306] on button "Add New Variant" at bounding box center [294, 301] width 98 height 26
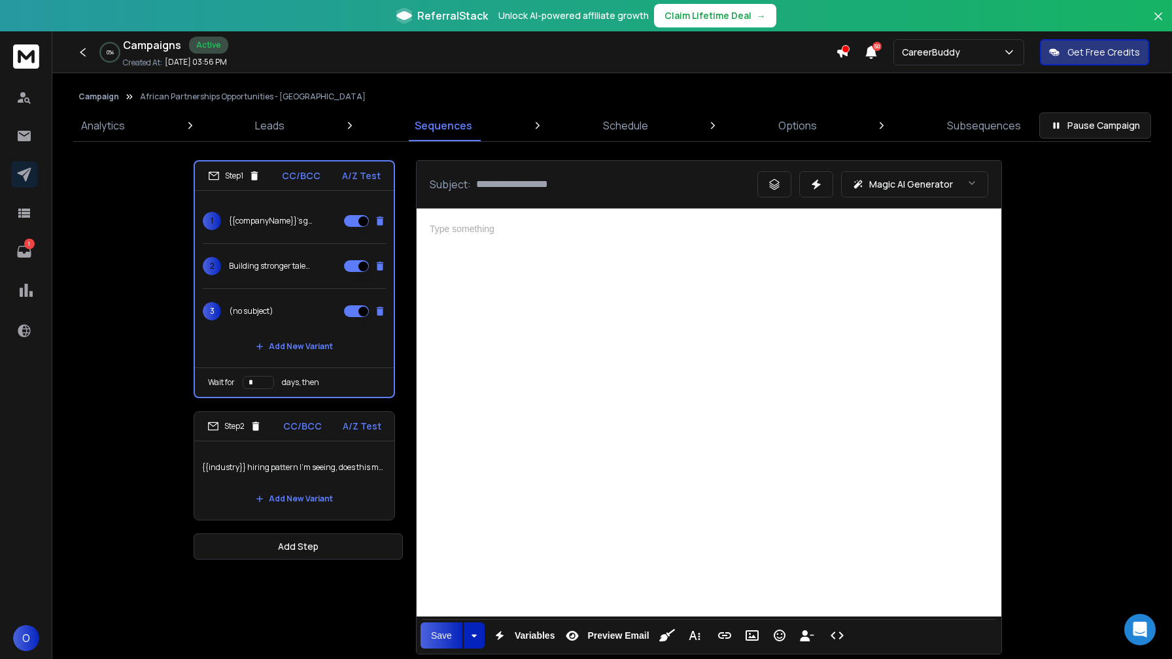
click at [507, 343] on div at bounding box center [709, 407] width 585 height 396
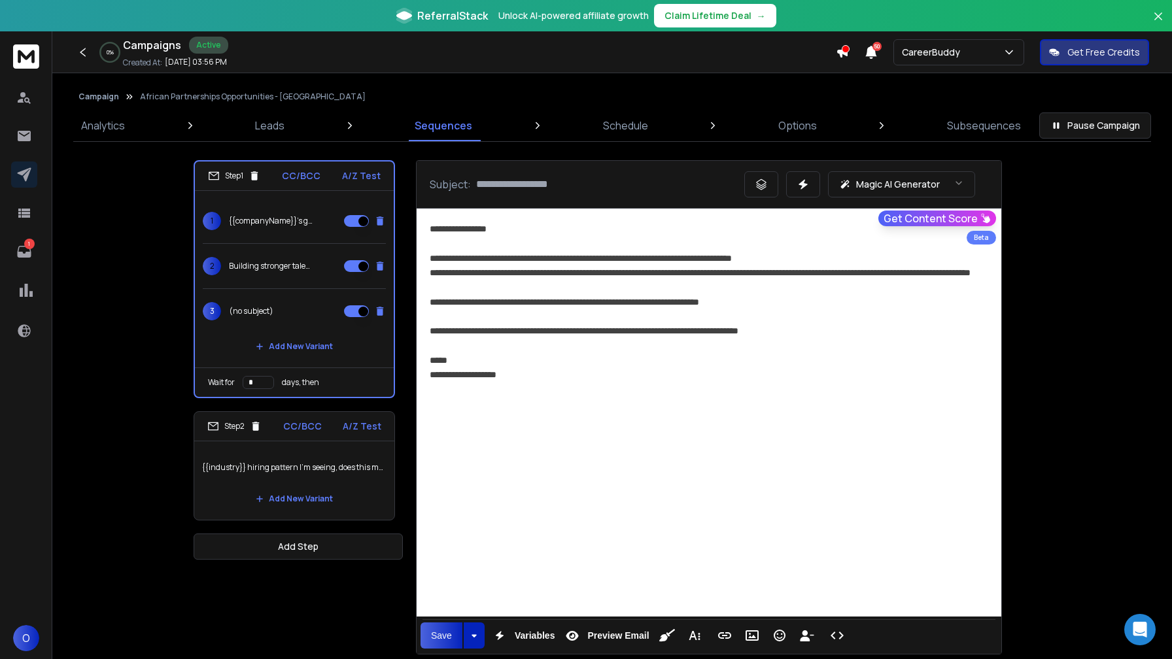
click at [289, 316] on div "3 (no subject)" at bounding box center [294, 311] width 183 height 44
click at [352, 313] on button "button" at bounding box center [356, 311] width 25 height 12
click at [25, 171] on icon at bounding box center [24, 175] width 14 height 14
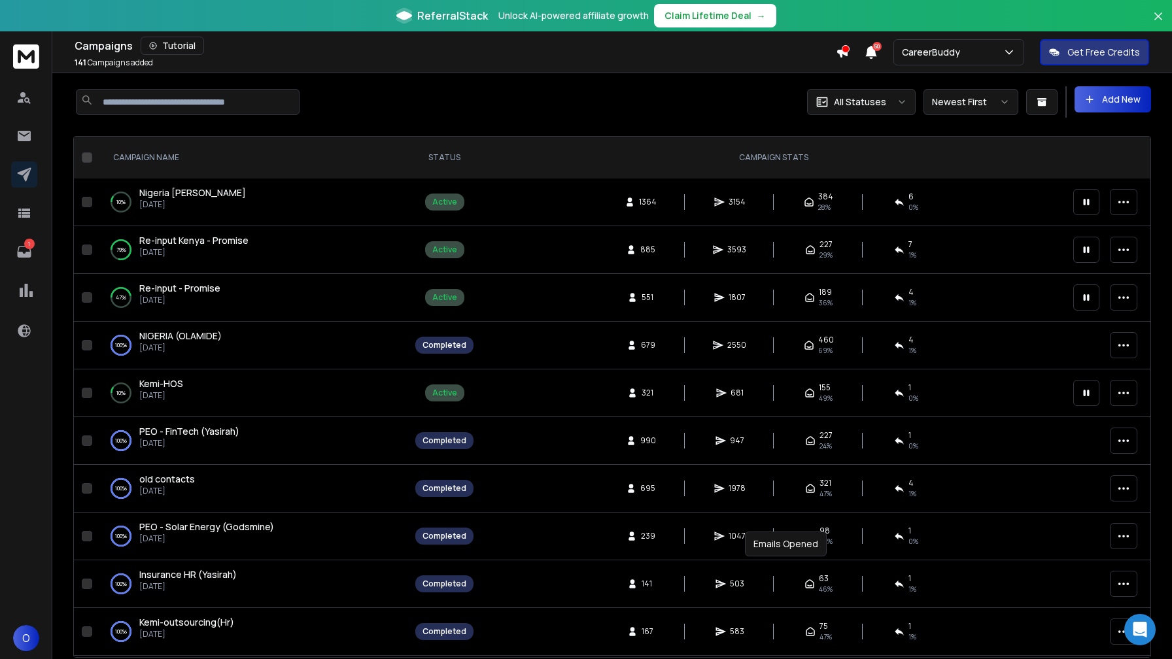
scroll to position [929, 0]
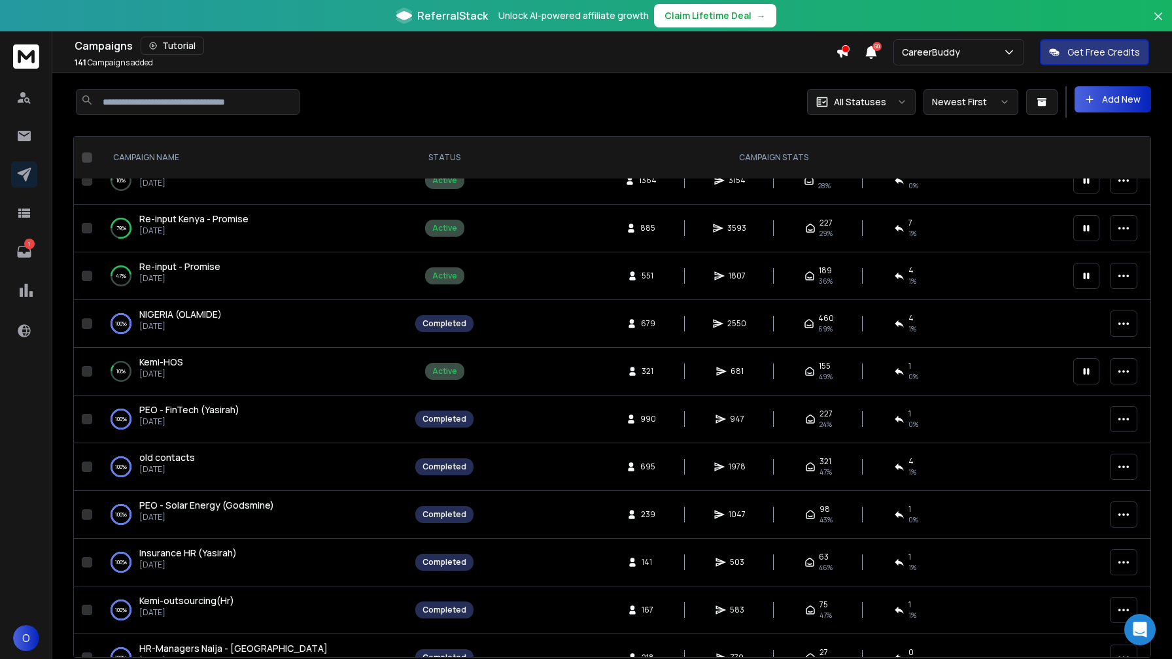
click at [227, 552] on span "Insurance HR (Yasirah)" at bounding box center [187, 553] width 97 height 12
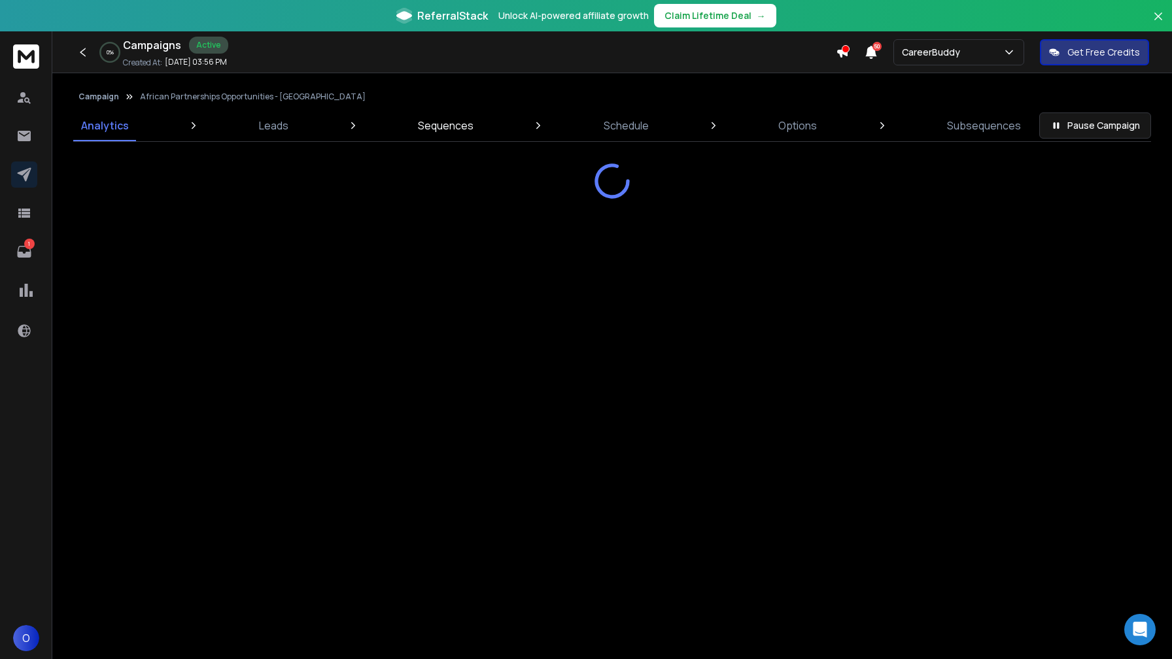
click at [443, 131] on p "Sequences" at bounding box center [446, 126] width 56 height 16
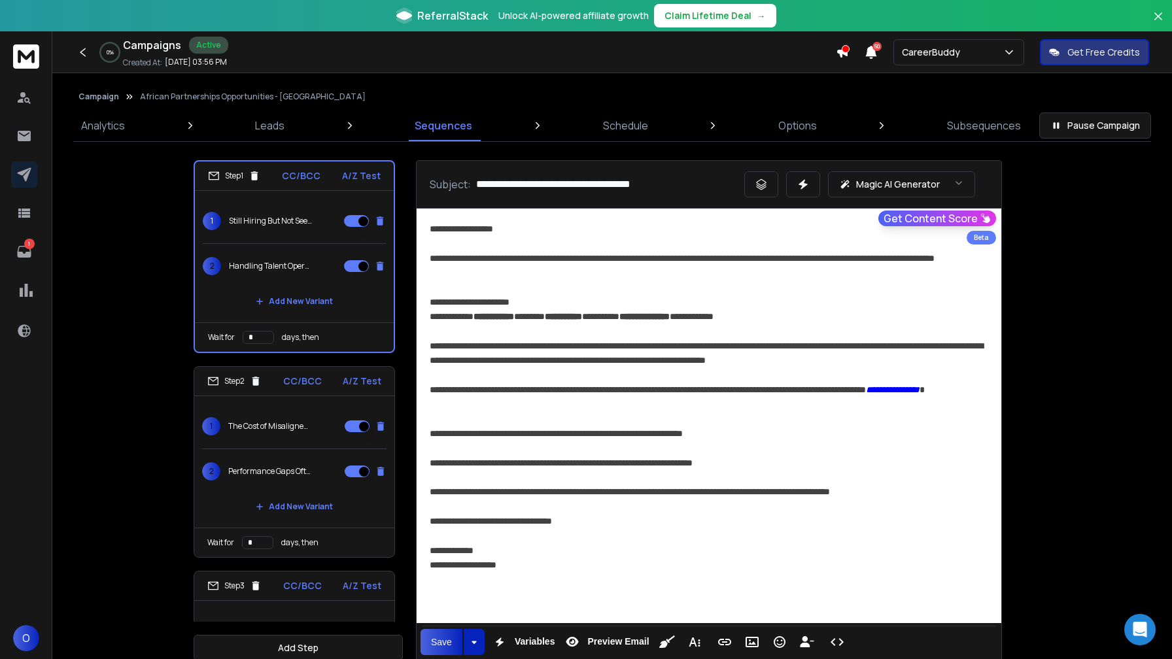
click at [311, 214] on div "1 Still Hiring But Not Seeing The Result?" at bounding box center [258, 221] width 110 height 18
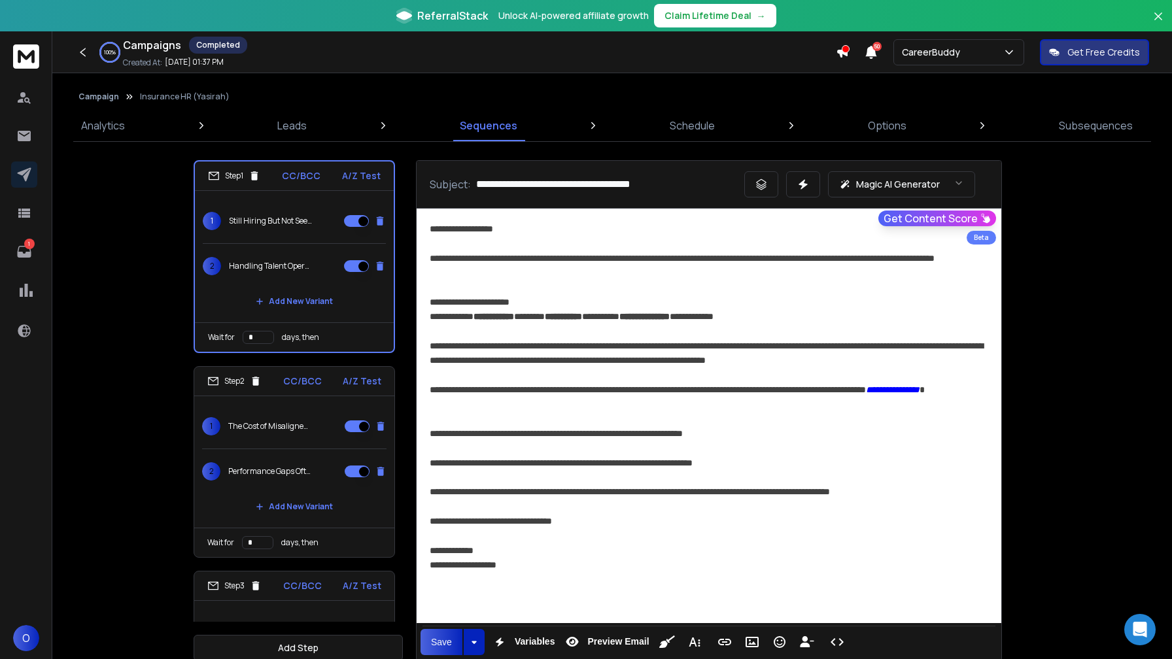
click at [300, 258] on div "2 Handling Talent Operation Easily" at bounding box center [258, 266] width 110 height 18
type input "**********"
click at [125, 132] on p "Analytics" at bounding box center [103, 126] width 44 height 16
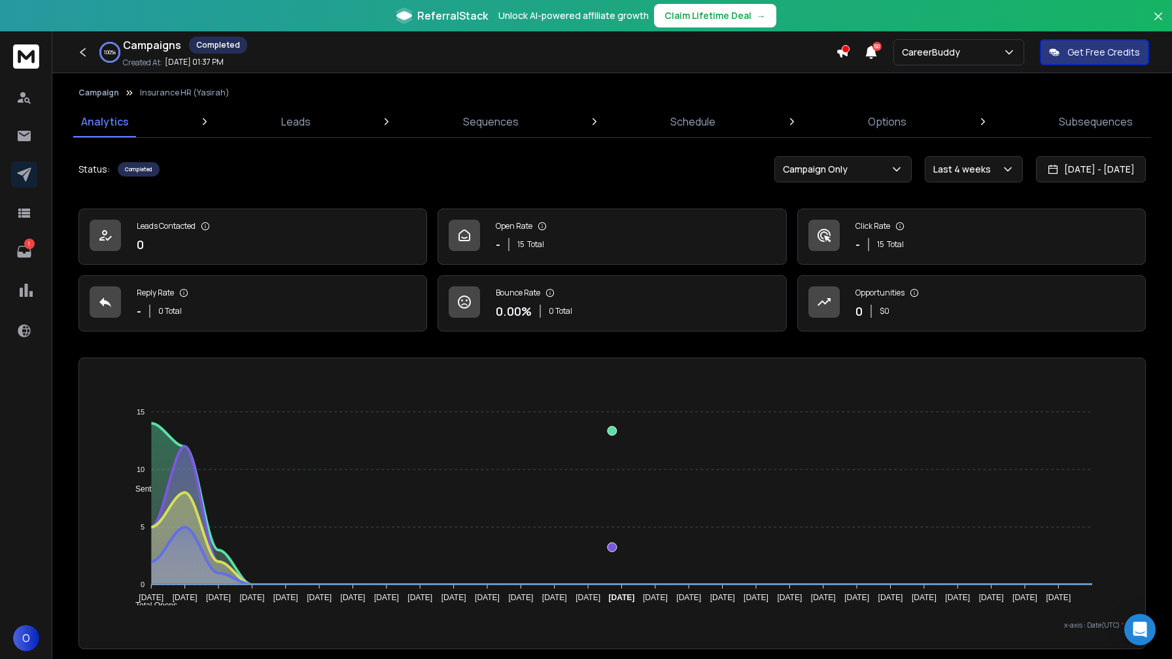
scroll to position [2, 0]
click at [982, 168] on button "Last 4 weeks" at bounding box center [974, 171] width 98 height 26
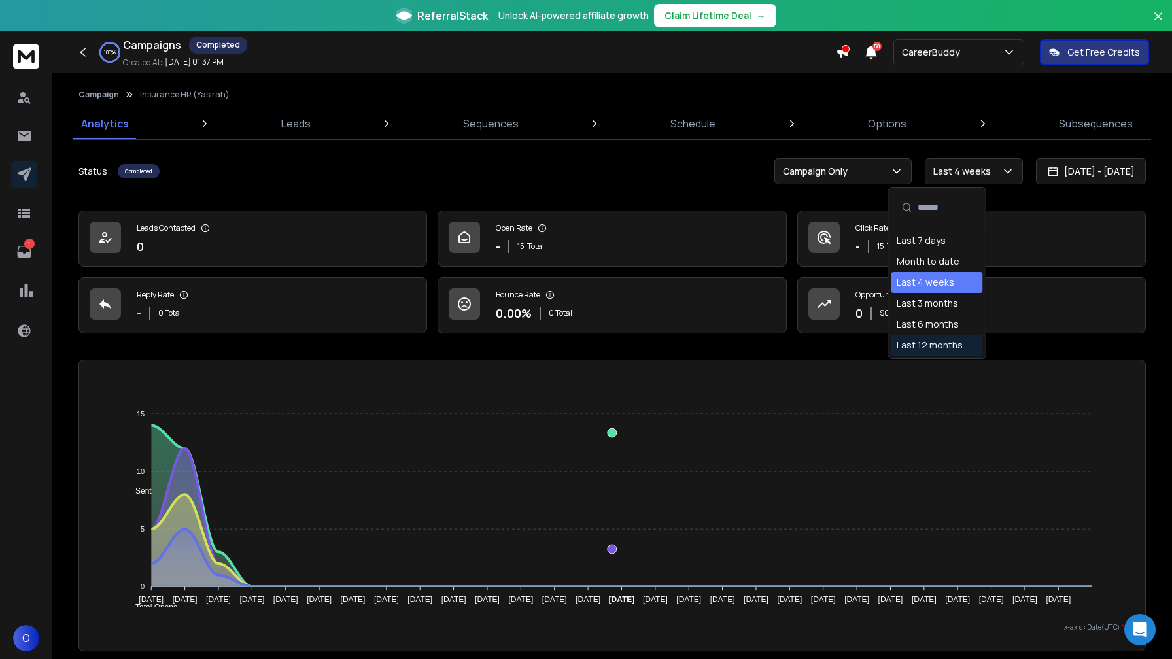
click at [936, 345] on div "Last 12 months" at bounding box center [930, 345] width 66 height 13
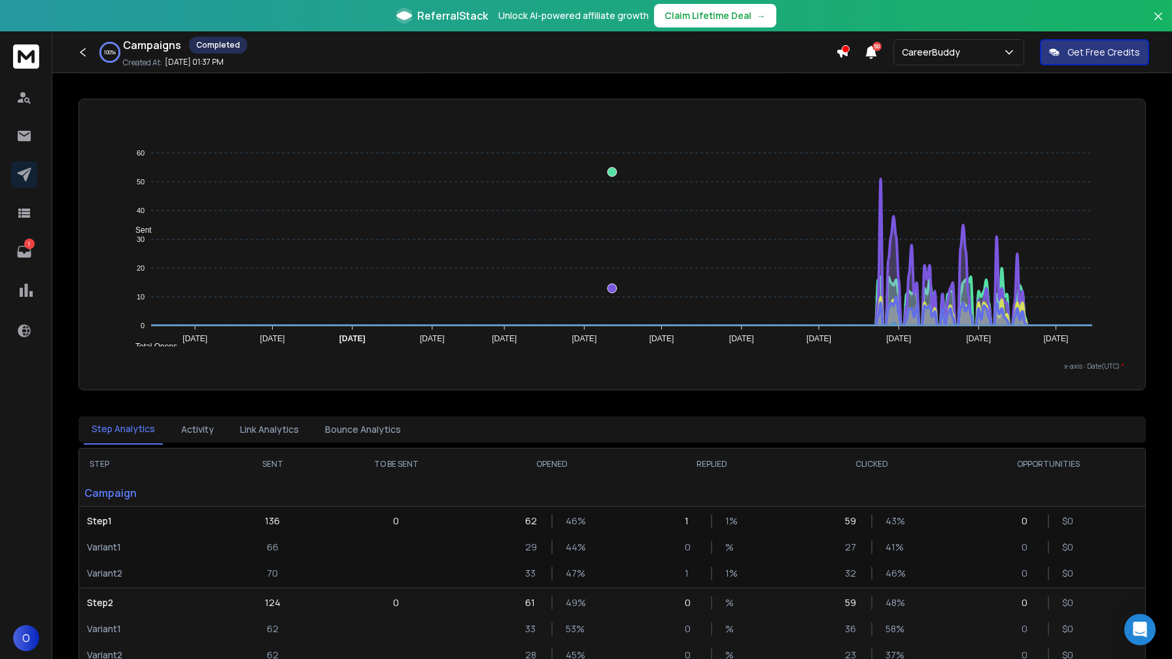
scroll to position [0, 0]
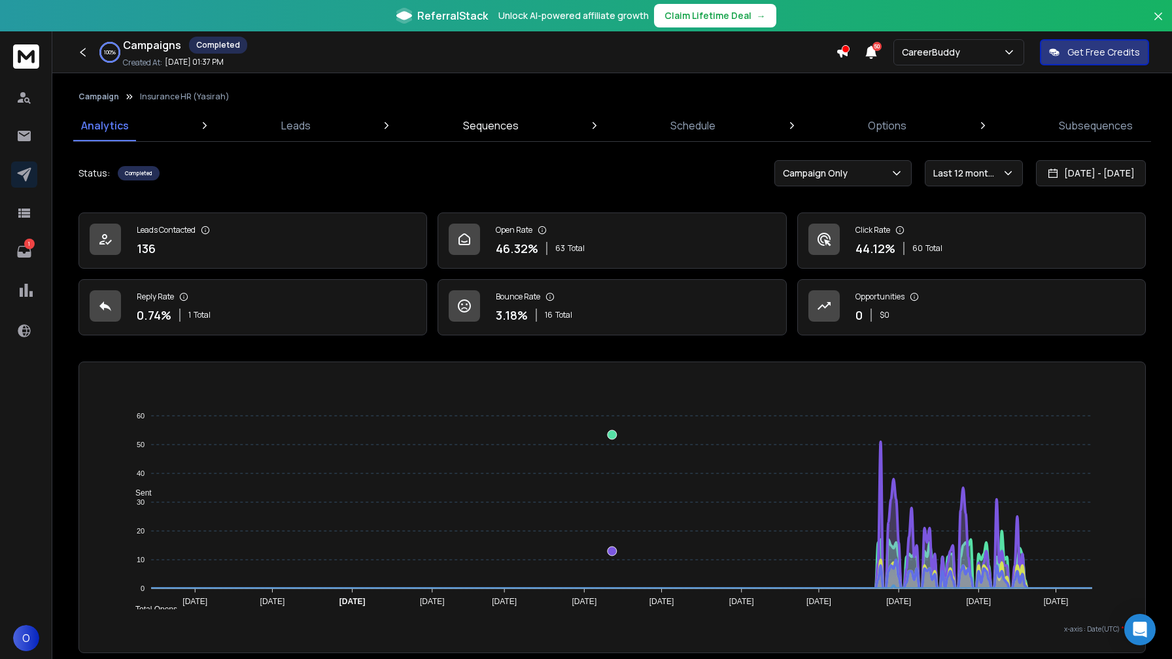
click at [475, 126] on p "Sequences" at bounding box center [491, 126] width 56 height 16
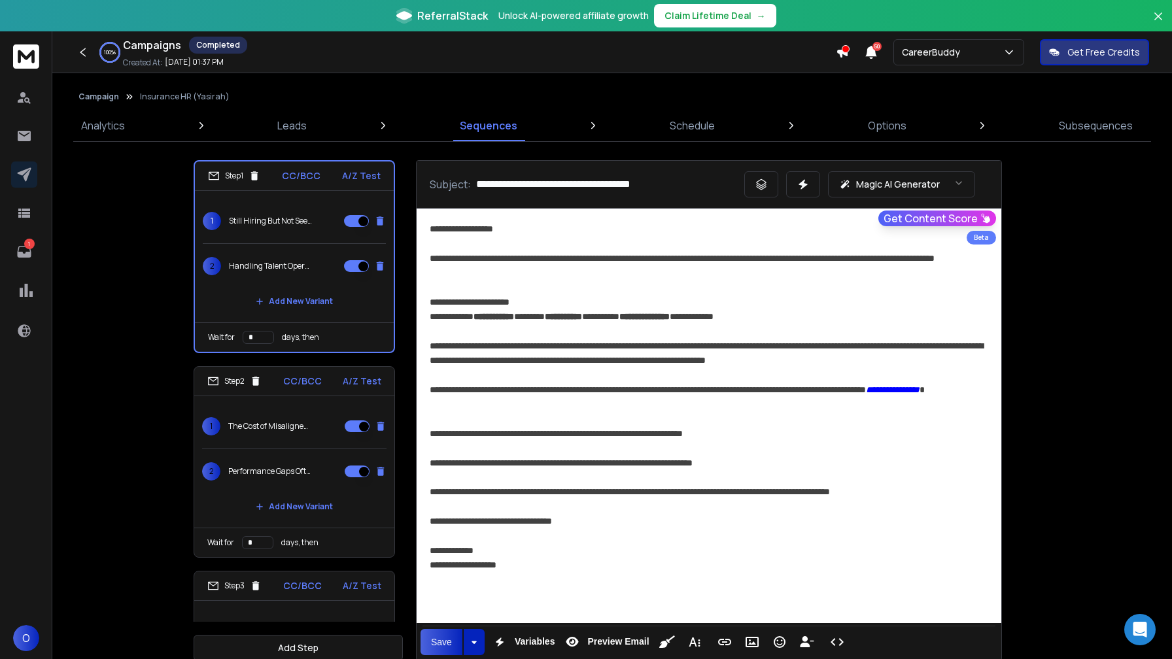
click at [262, 424] on p "The Cost of Misaligned Talent is Often Hidden" at bounding box center [270, 426] width 84 height 10
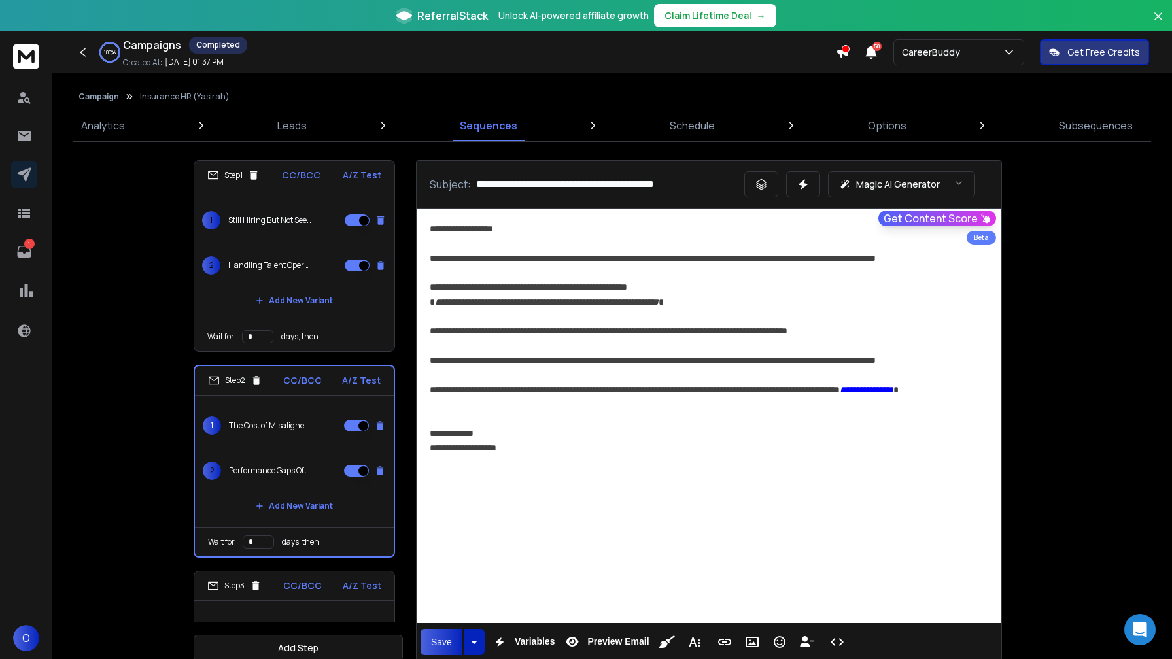
click at [293, 259] on div "2 Handling Talent Operation Easily" at bounding box center [257, 265] width 110 height 18
type input "**********"
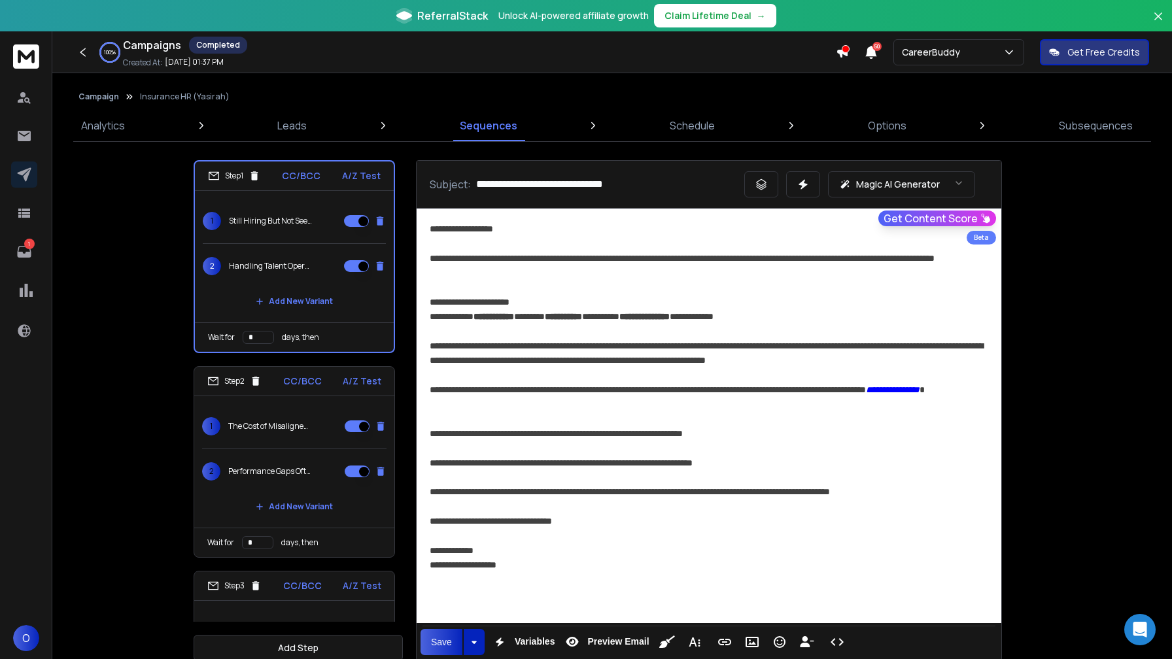
click at [650, 184] on input "**********" at bounding box center [603, 185] width 255 height 16
click at [27, 171] on icon at bounding box center [24, 175] width 16 height 16
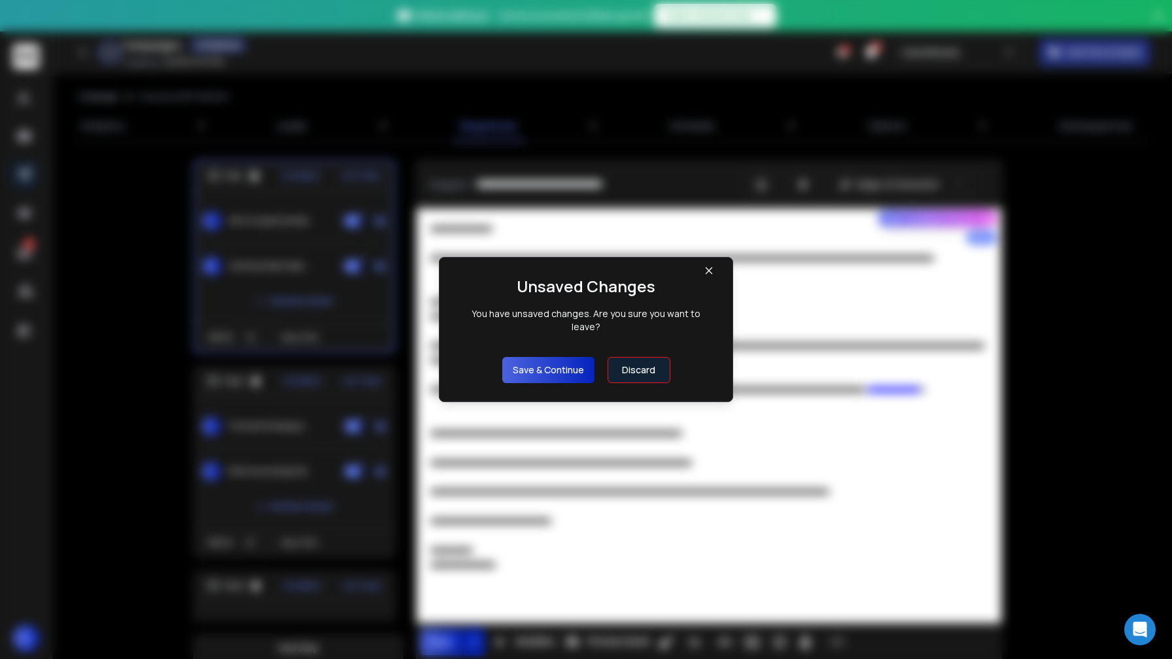
click at [640, 370] on button "Discard" at bounding box center [639, 370] width 63 height 26
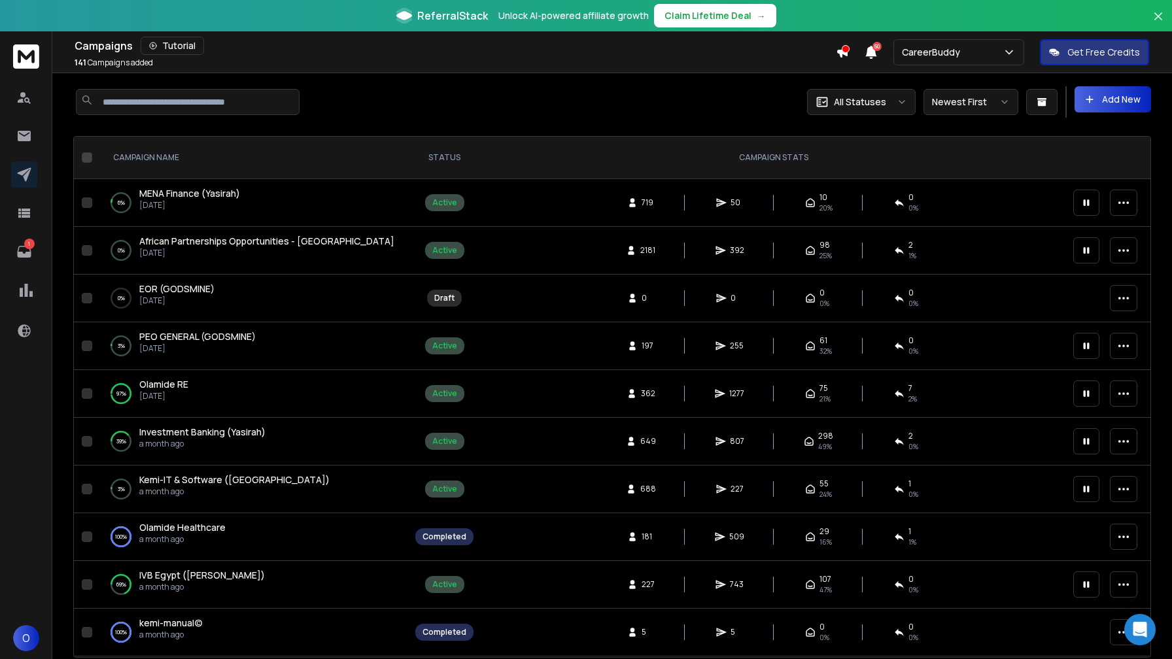
click at [223, 239] on span "African Partnerships Opportunities - [GEOGRAPHIC_DATA]" at bounding box center [266, 241] width 255 height 12
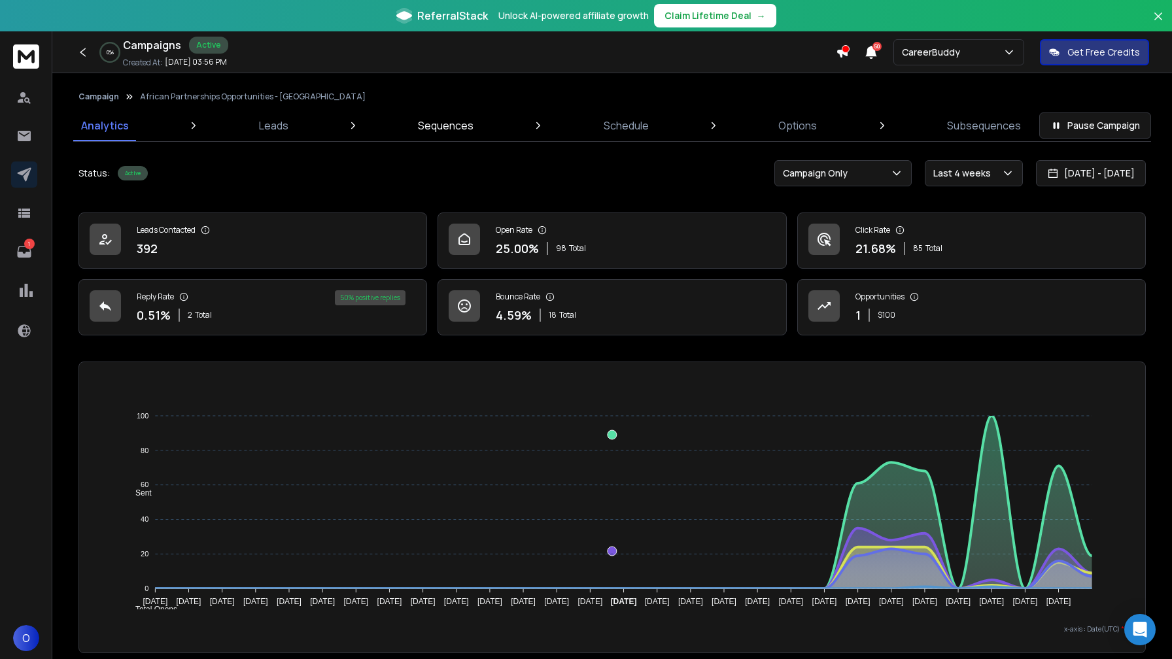
click at [456, 128] on p "Sequences" at bounding box center [446, 126] width 56 height 16
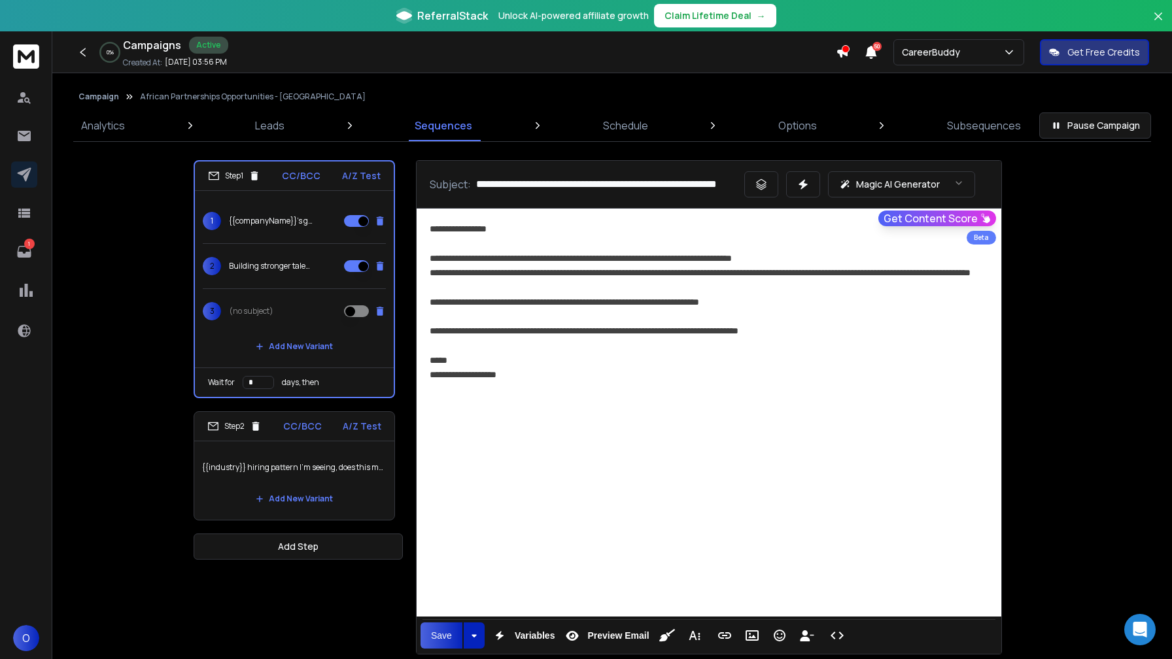
click at [287, 309] on div "3 (no subject)" at bounding box center [294, 311] width 183 height 44
click at [559, 178] on input at bounding box center [603, 185] width 255 height 16
paste input "**********"
type input "**********"
click at [566, 451] on div "**********" at bounding box center [709, 407] width 585 height 396
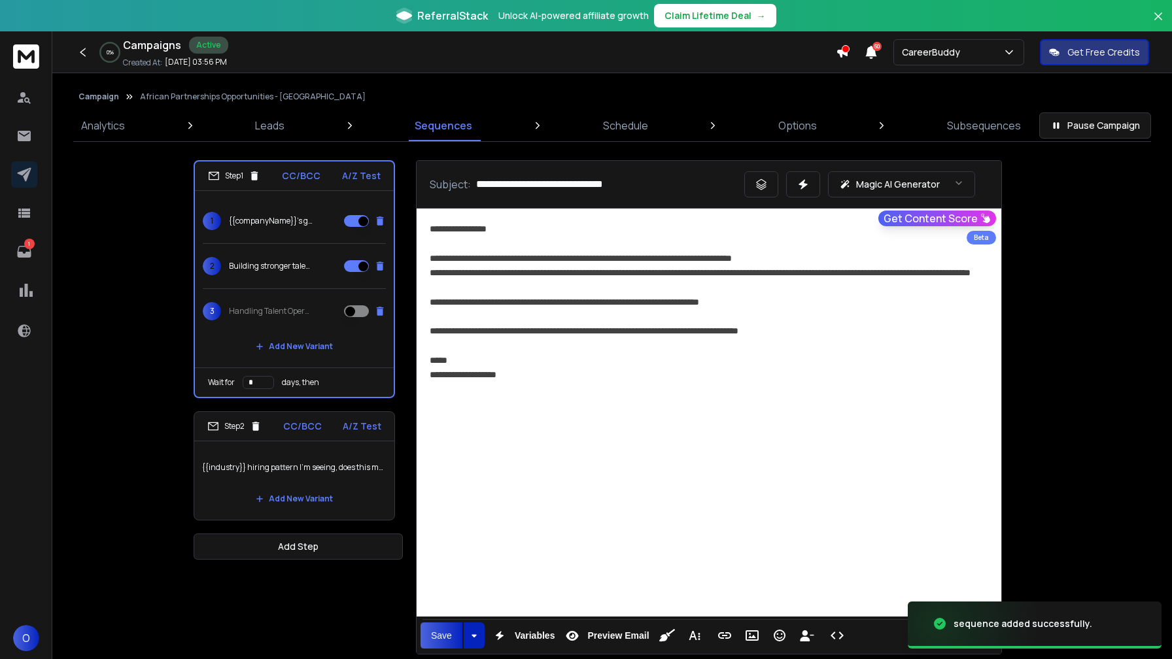
click at [355, 311] on button "button" at bounding box center [356, 311] width 25 height 12
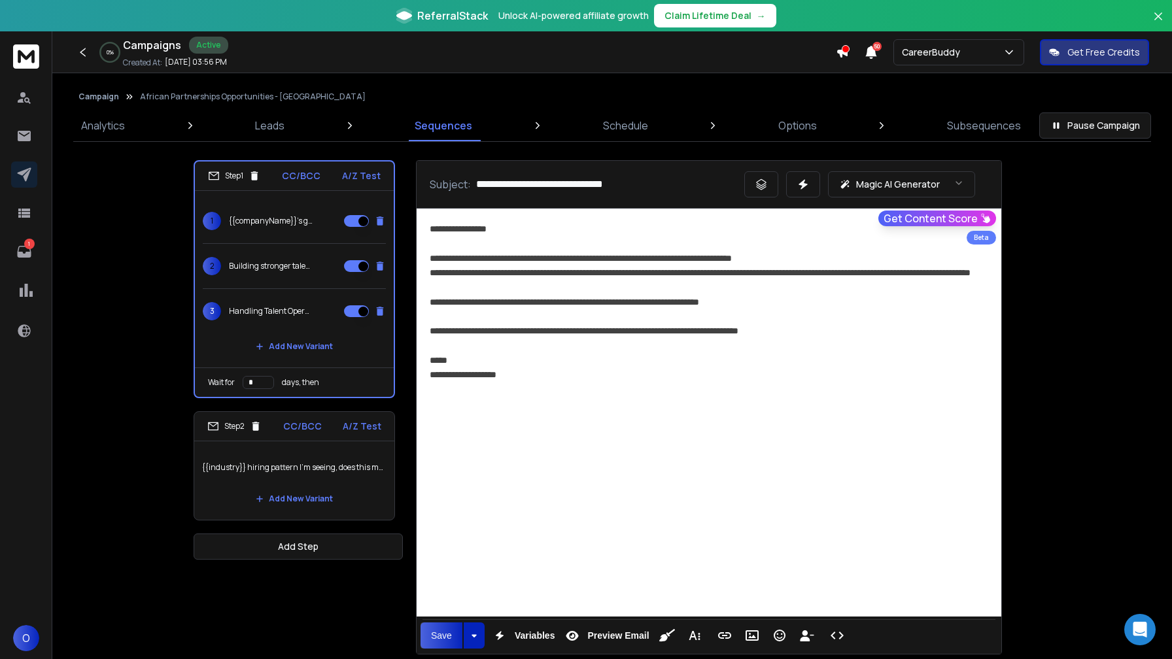
click at [118, 276] on div "**********" at bounding box center [612, 407] width 1078 height 505
click at [110, 130] on p "Analytics" at bounding box center [103, 126] width 44 height 16
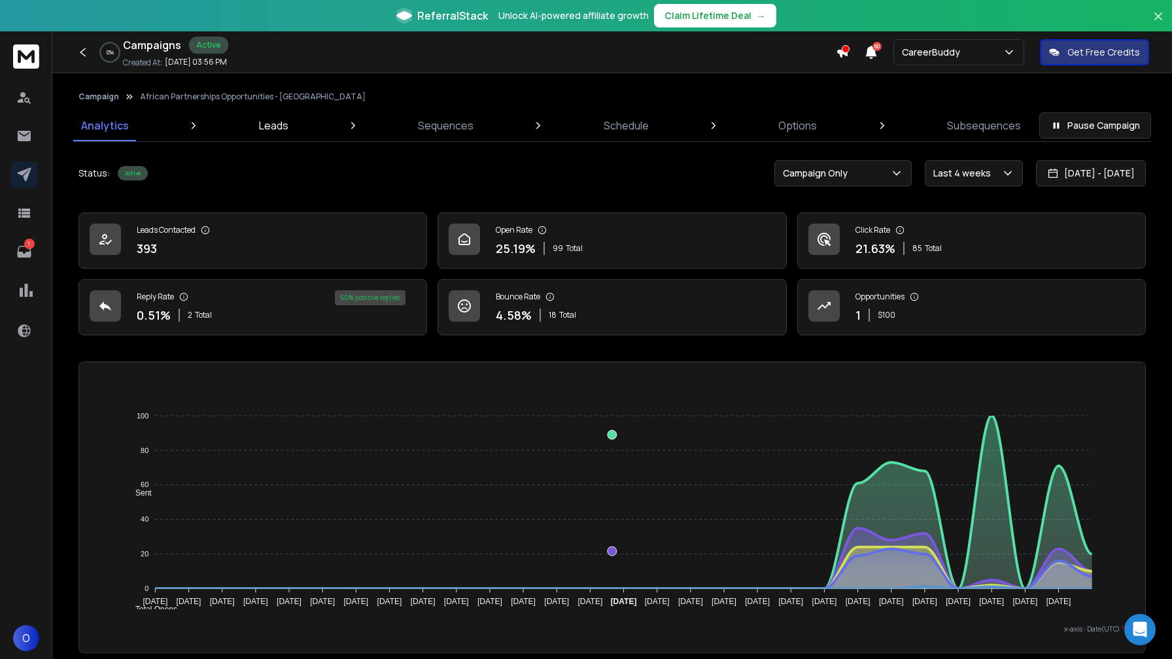
click at [284, 123] on p "Leads" at bounding box center [273, 126] width 29 height 16
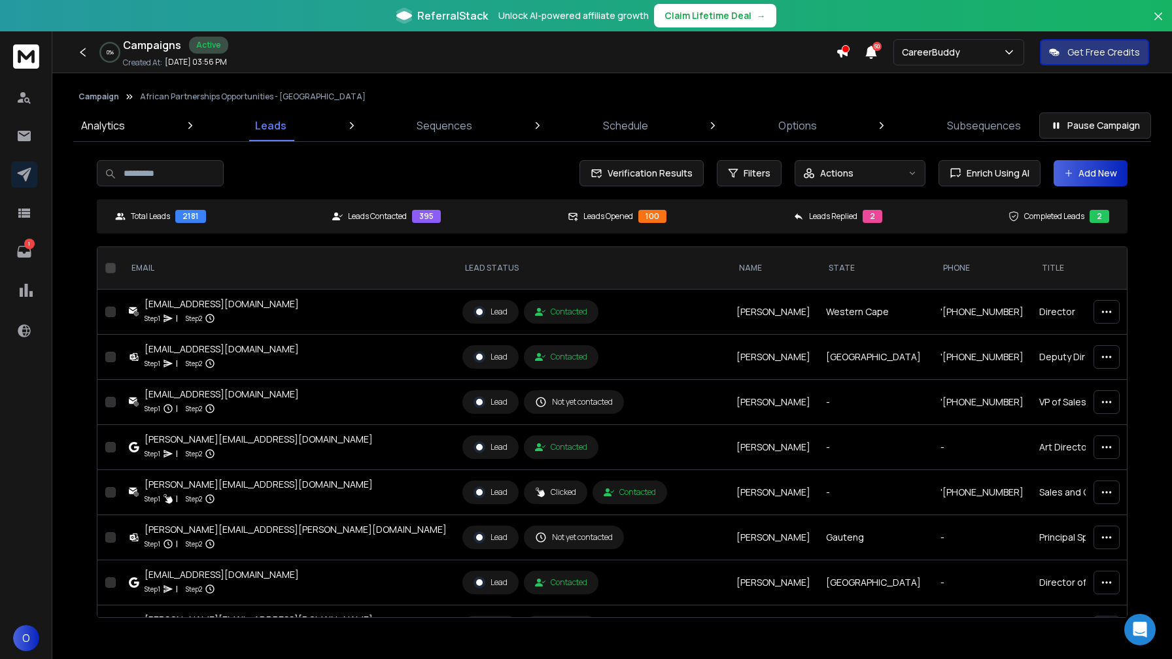
click at [112, 126] on p "Analytics" at bounding box center [103, 126] width 44 height 16
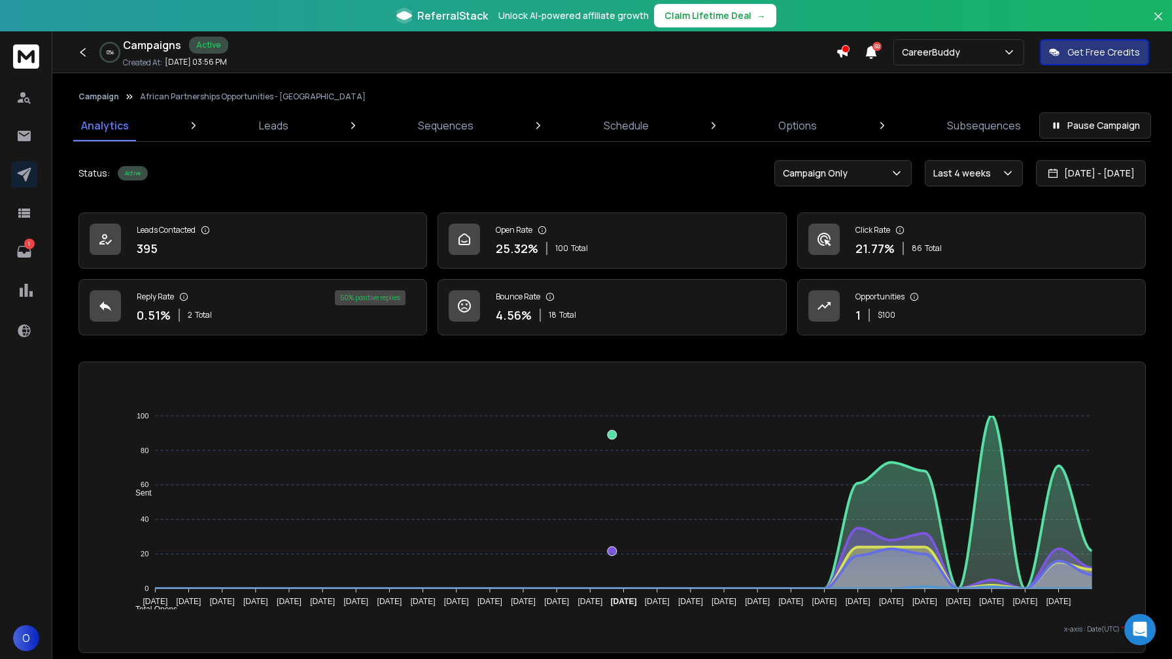
click at [112, 99] on button "Campaign" at bounding box center [98, 97] width 41 height 10
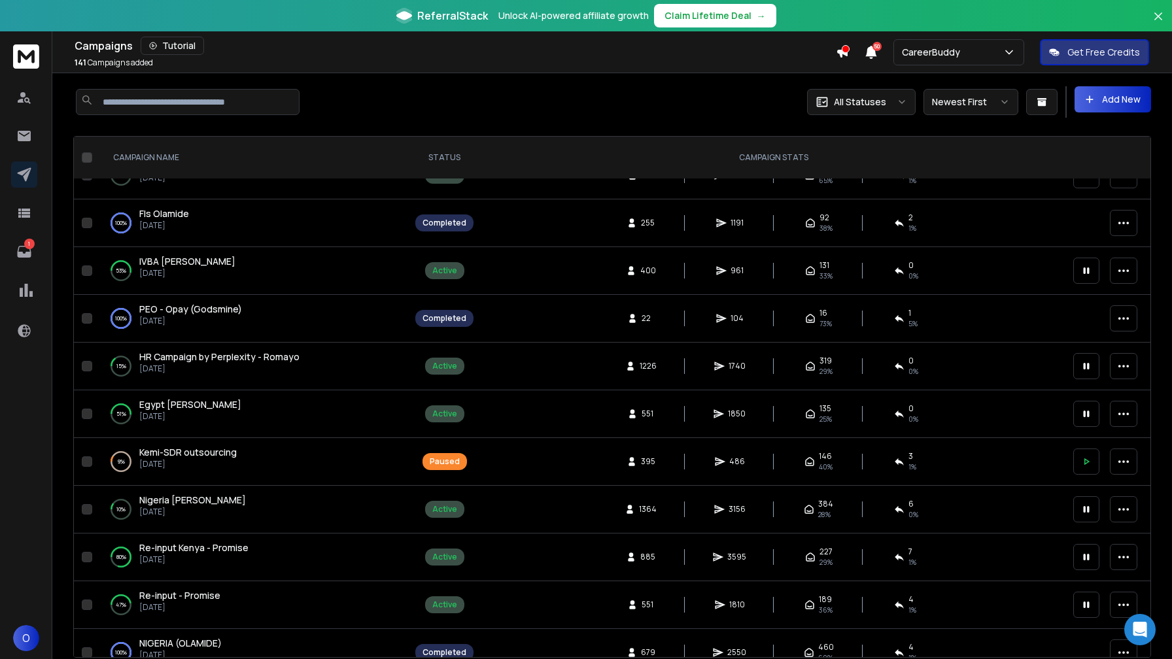
scroll to position [617, 0]
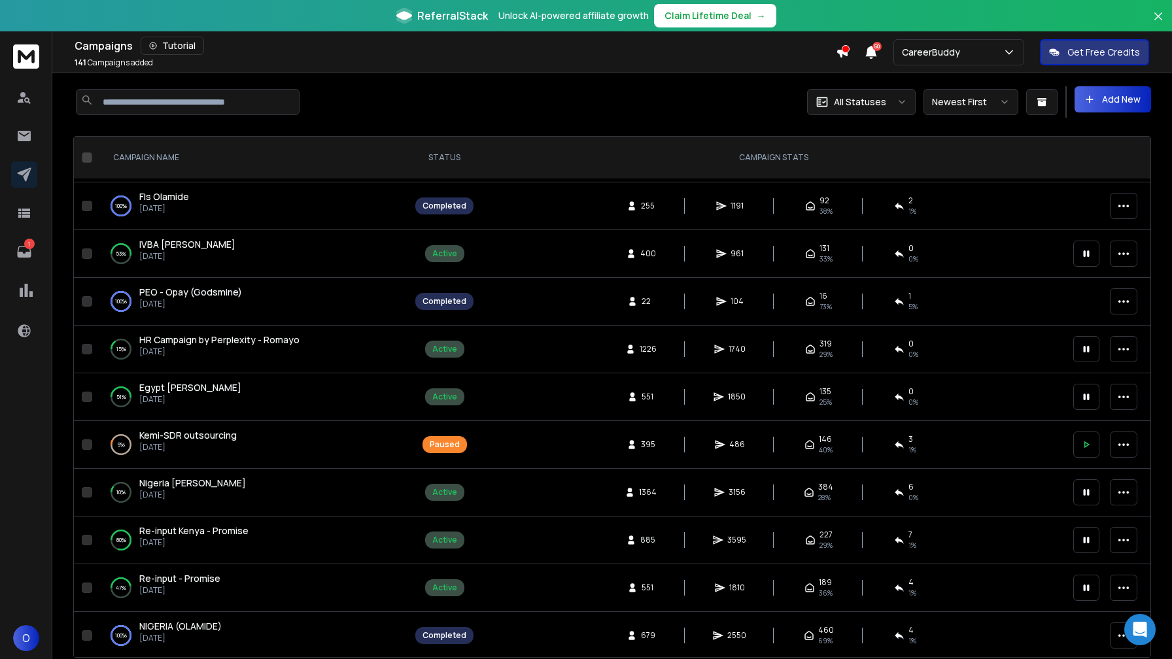
click at [225, 344] on span "HR Campaign by Perplexity - Romayo" at bounding box center [219, 340] width 160 height 12
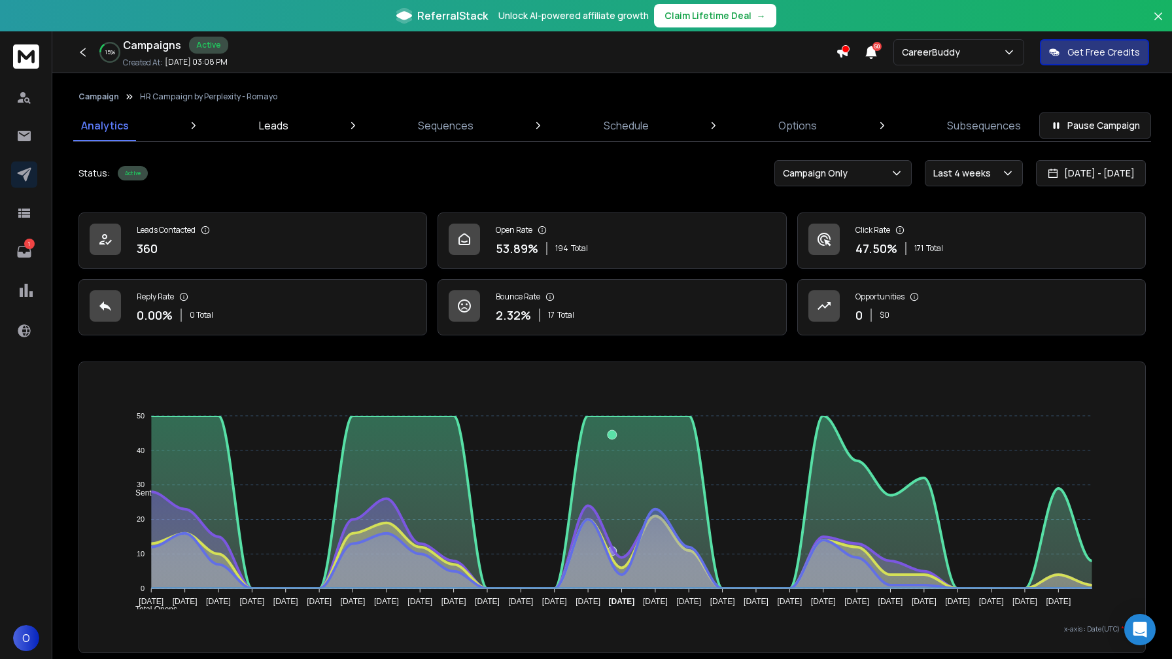
click at [278, 126] on p "Leads" at bounding box center [273, 126] width 29 height 16
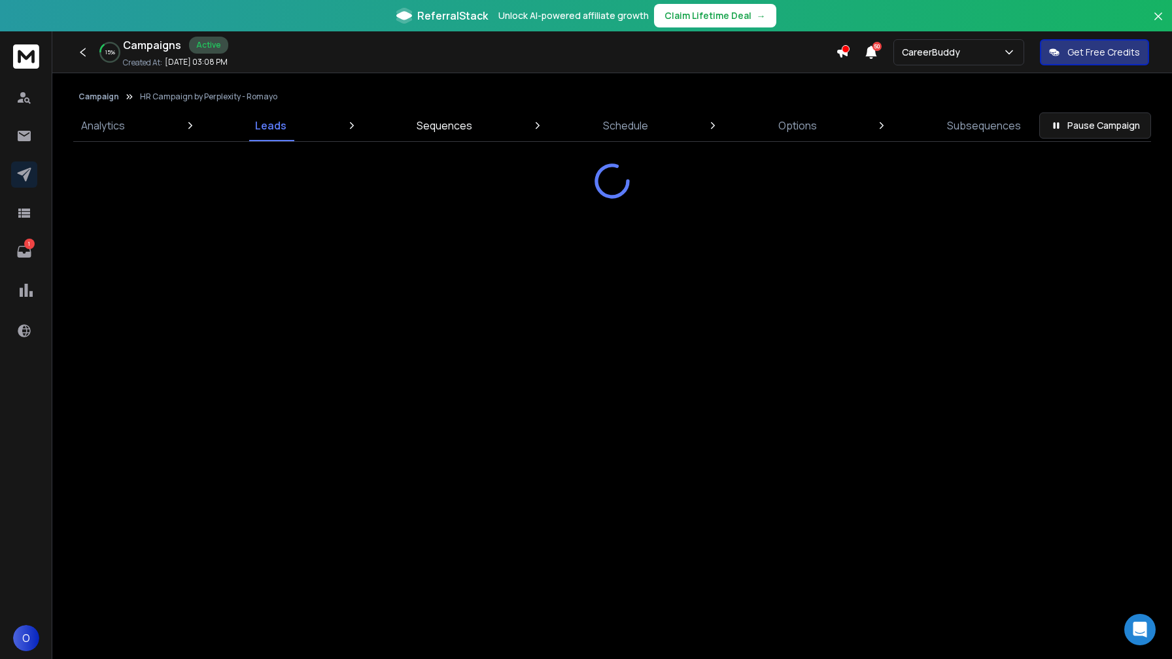
click at [432, 127] on p "Sequences" at bounding box center [445, 126] width 56 height 16
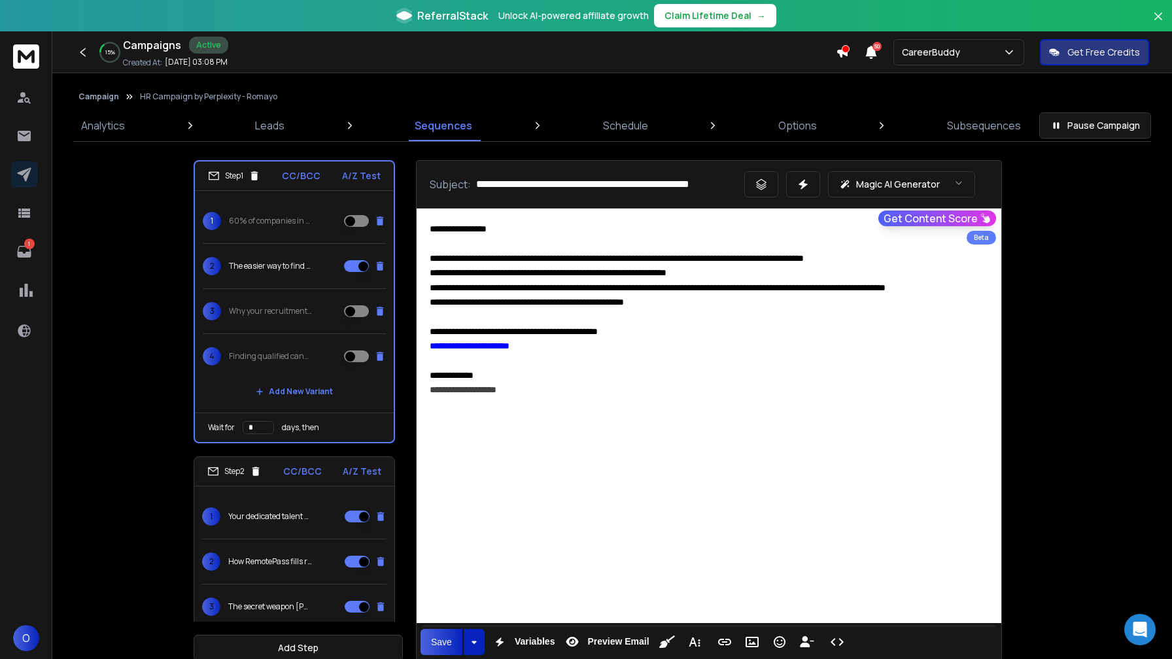
click at [673, 184] on input "**********" at bounding box center [603, 185] width 255 height 16
click at [300, 307] on p "Why your recruitment costs are 15% of HR budget" at bounding box center [271, 311] width 84 height 10
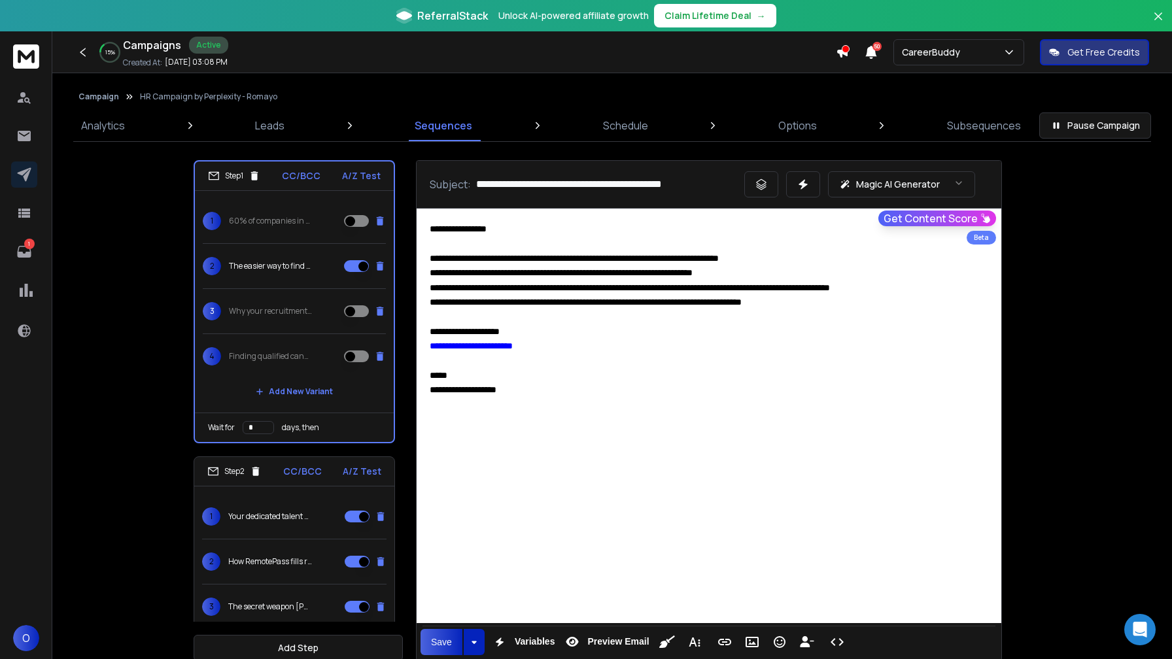
click at [281, 273] on div "2 The easier way to find the right people" at bounding box center [258, 266] width 110 height 18
click at [656, 187] on input "**********" at bounding box center [603, 185] width 255 height 16
paste input "**********"
paste input
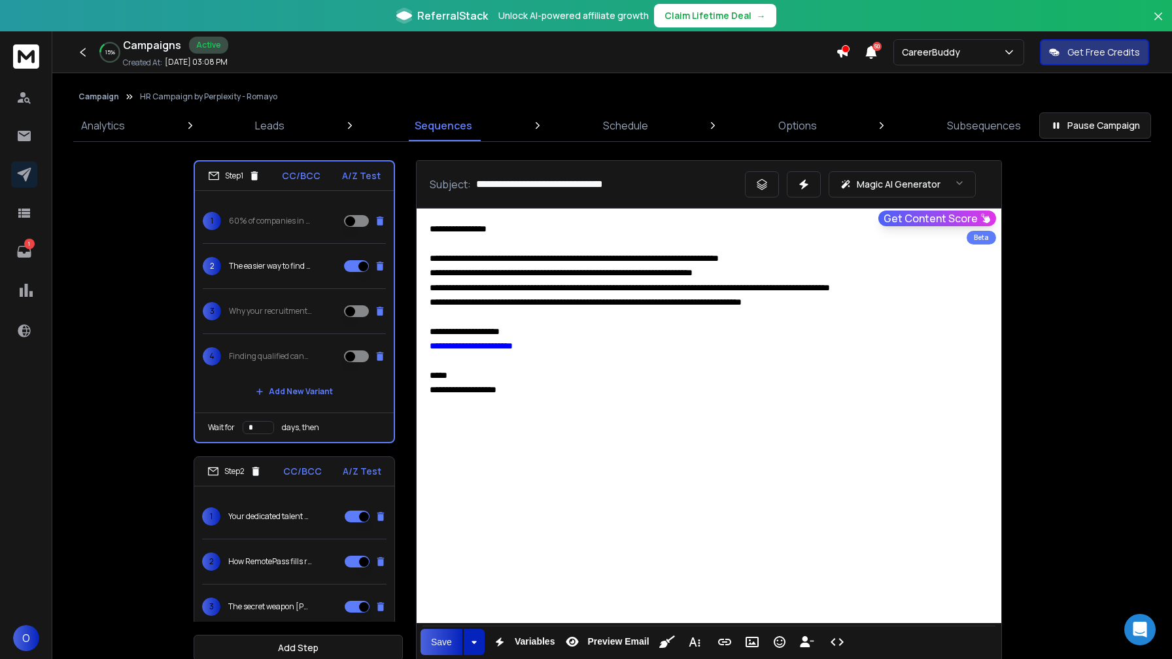
scroll to position [0, 0]
type input "**********"
click at [275, 130] on p "Leads" at bounding box center [269, 126] width 29 height 16
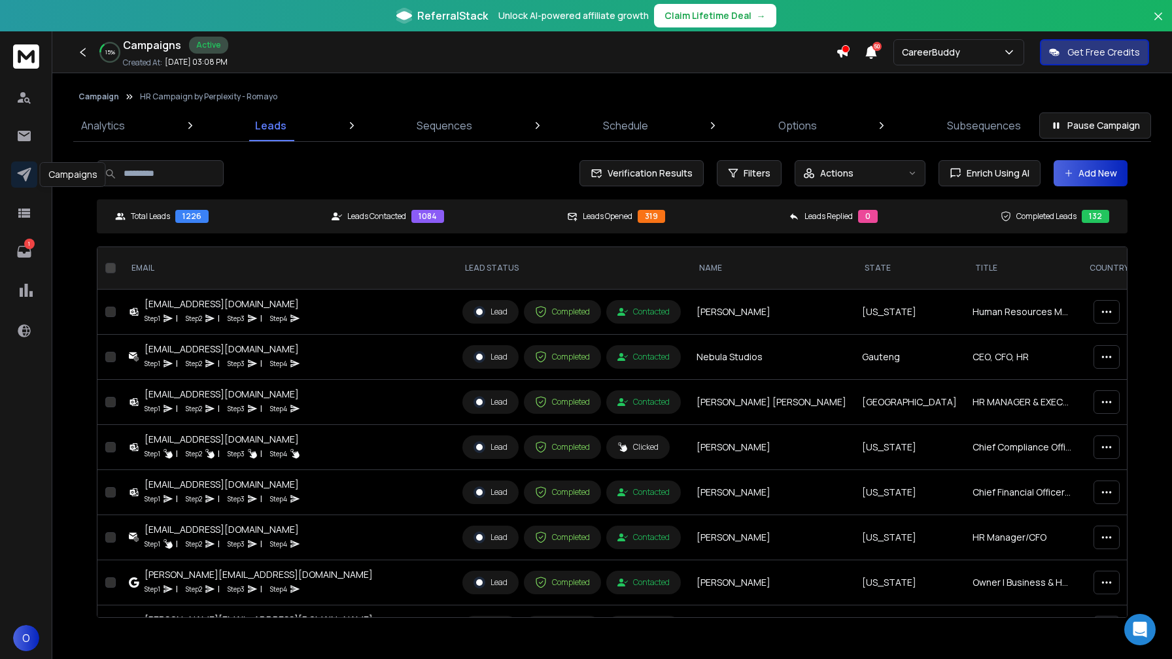
click at [31, 175] on icon at bounding box center [24, 175] width 16 height 16
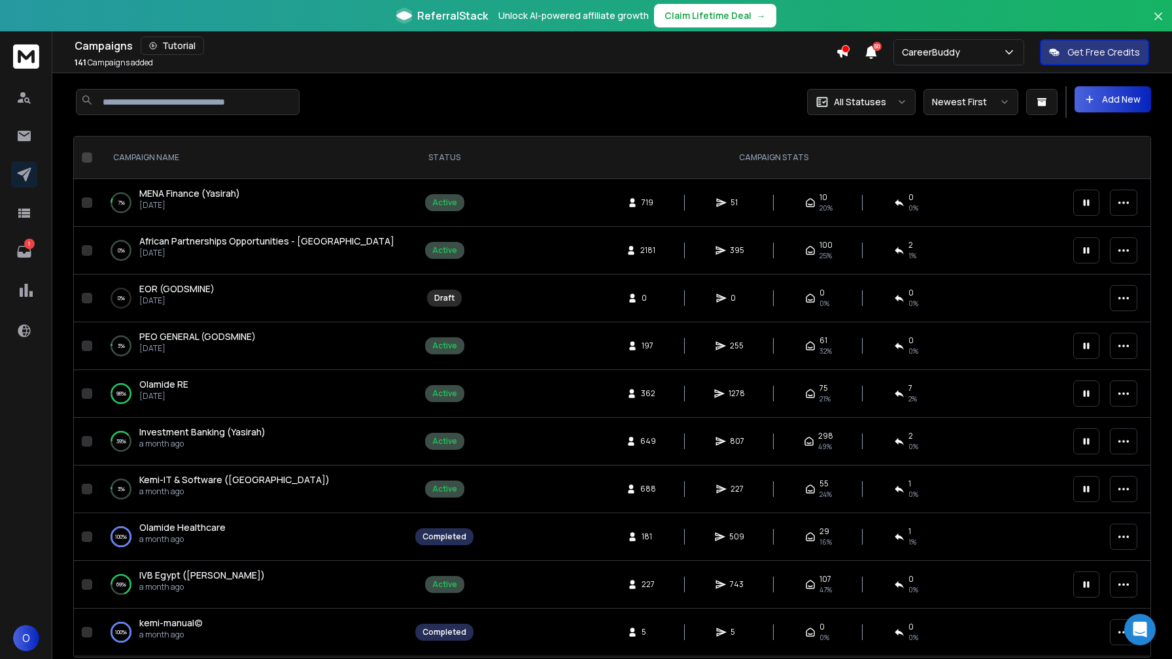
click at [239, 107] on input at bounding box center [188, 102] width 224 height 26
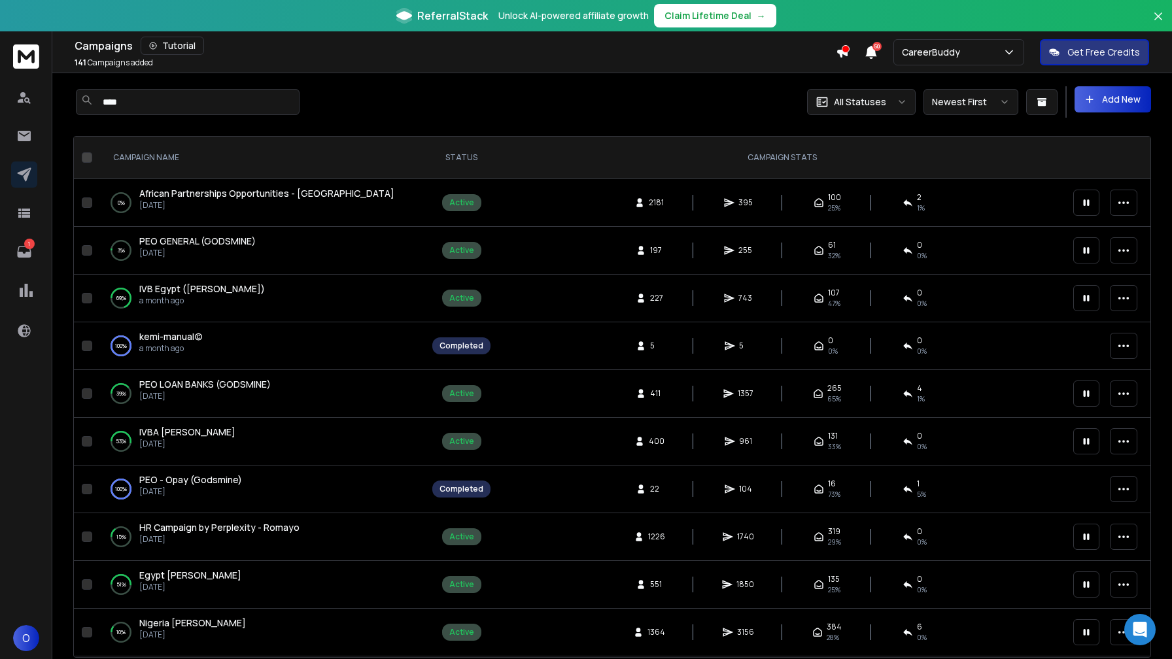
click at [156, 96] on input "****" at bounding box center [188, 102] width 224 height 26
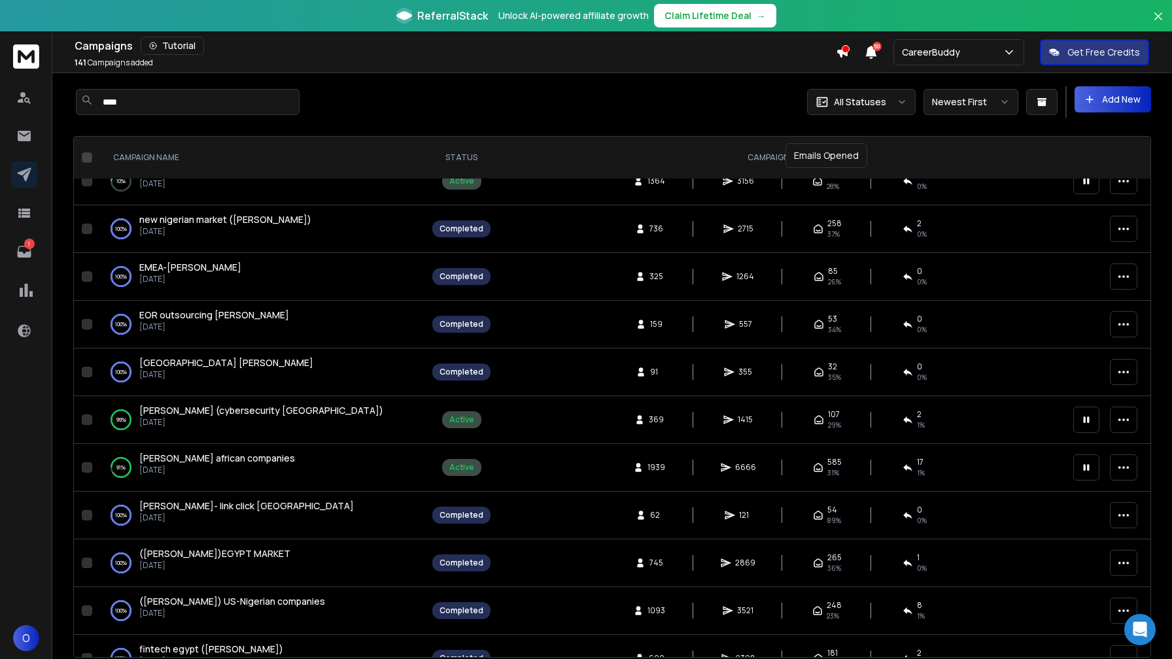
scroll to position [169, 0]
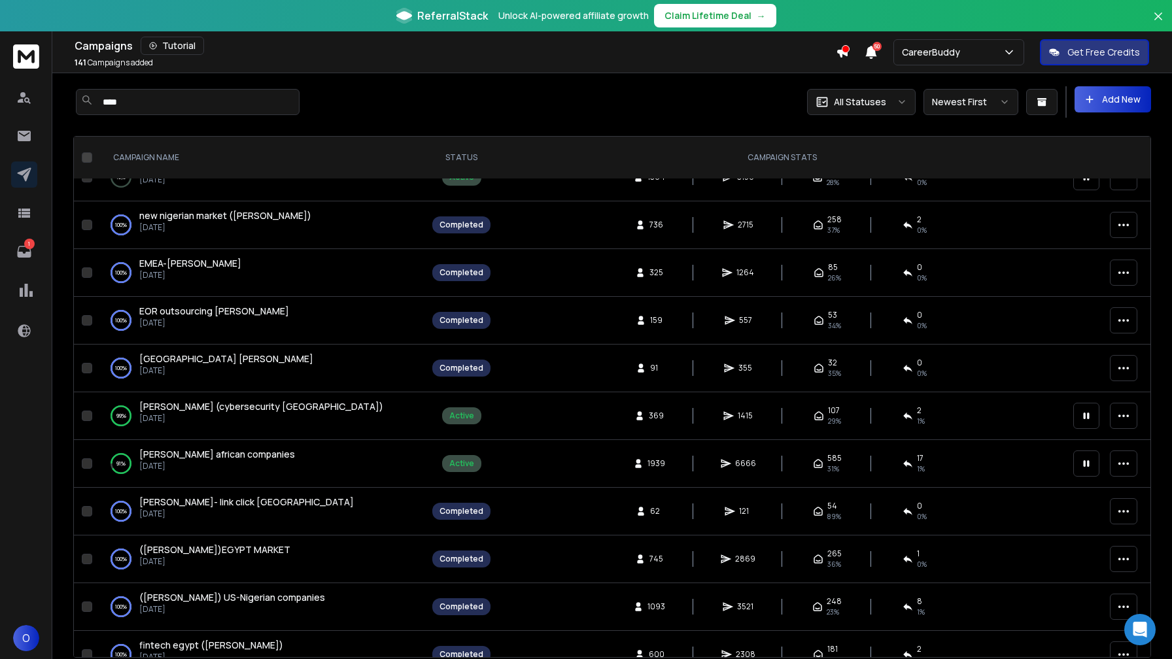
type input "****"
click at [517, 468] on div "1939 6666 585 31 % 17 1 %" at bounding box center [781, 463] width 551 height 21
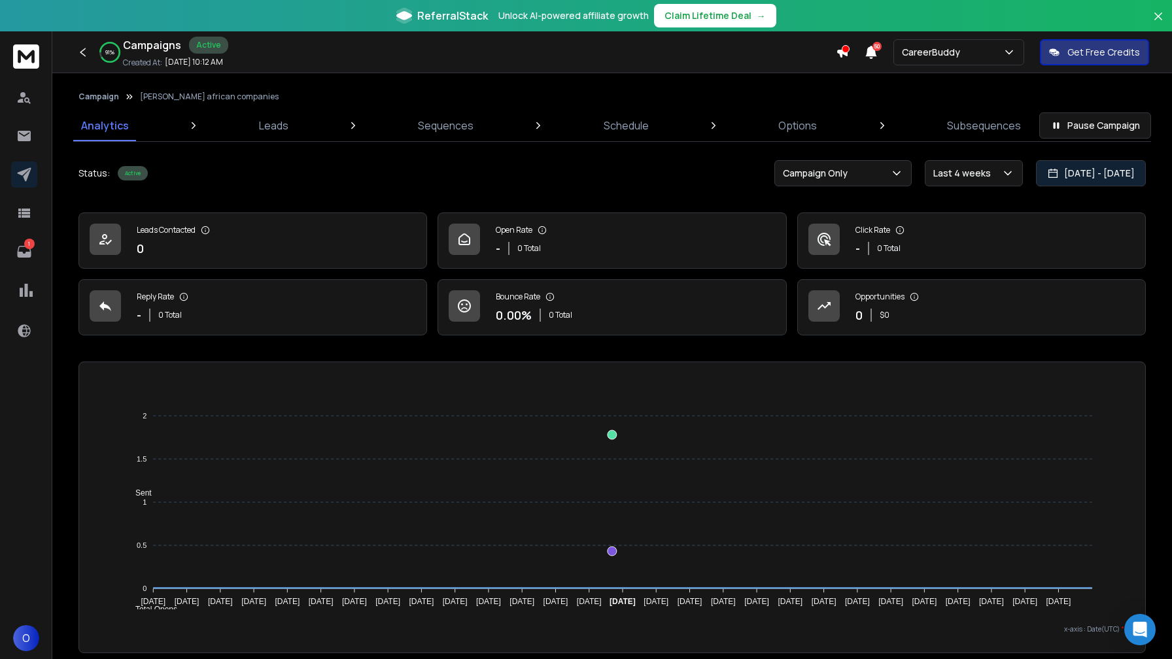
click at [1040, 180] on button "[DATE] - [DATE]" at bounding box center [1091, 173] width 110 height 26
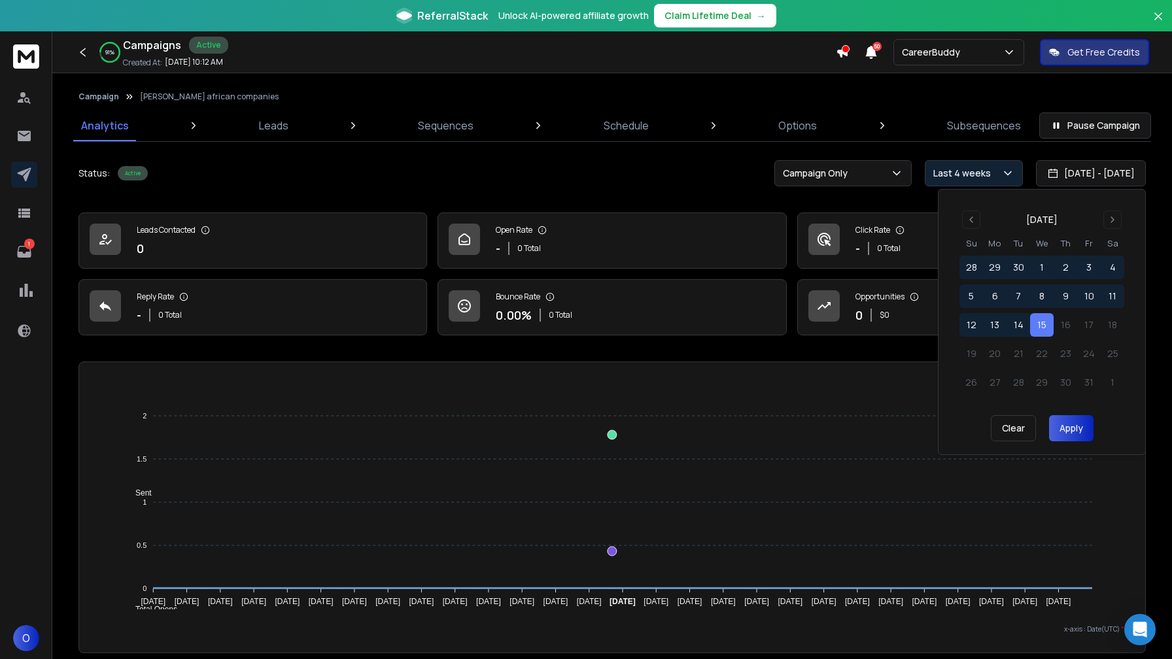
click at [1001, 176] on icon "button" at bounding box center [1007, 173] width 13 height 13
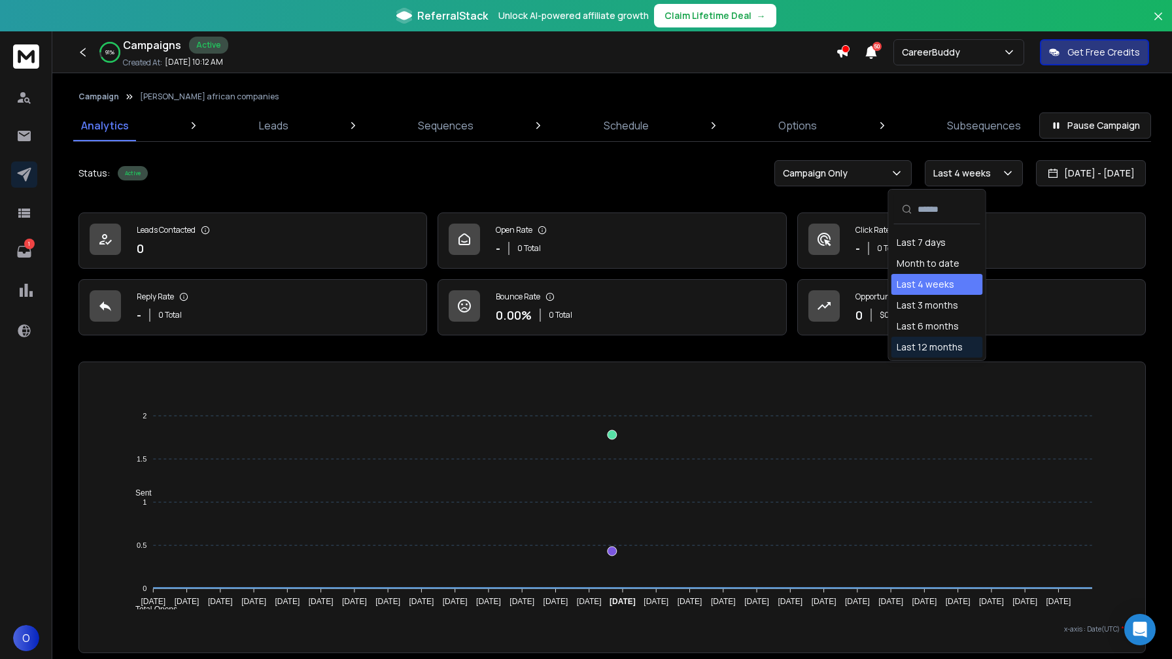
click at [932, 346] on div "Last 12 months" at bounding box center [930, 347] width 66 height 13
